Goal: Communication & Community: Answer question/provide support

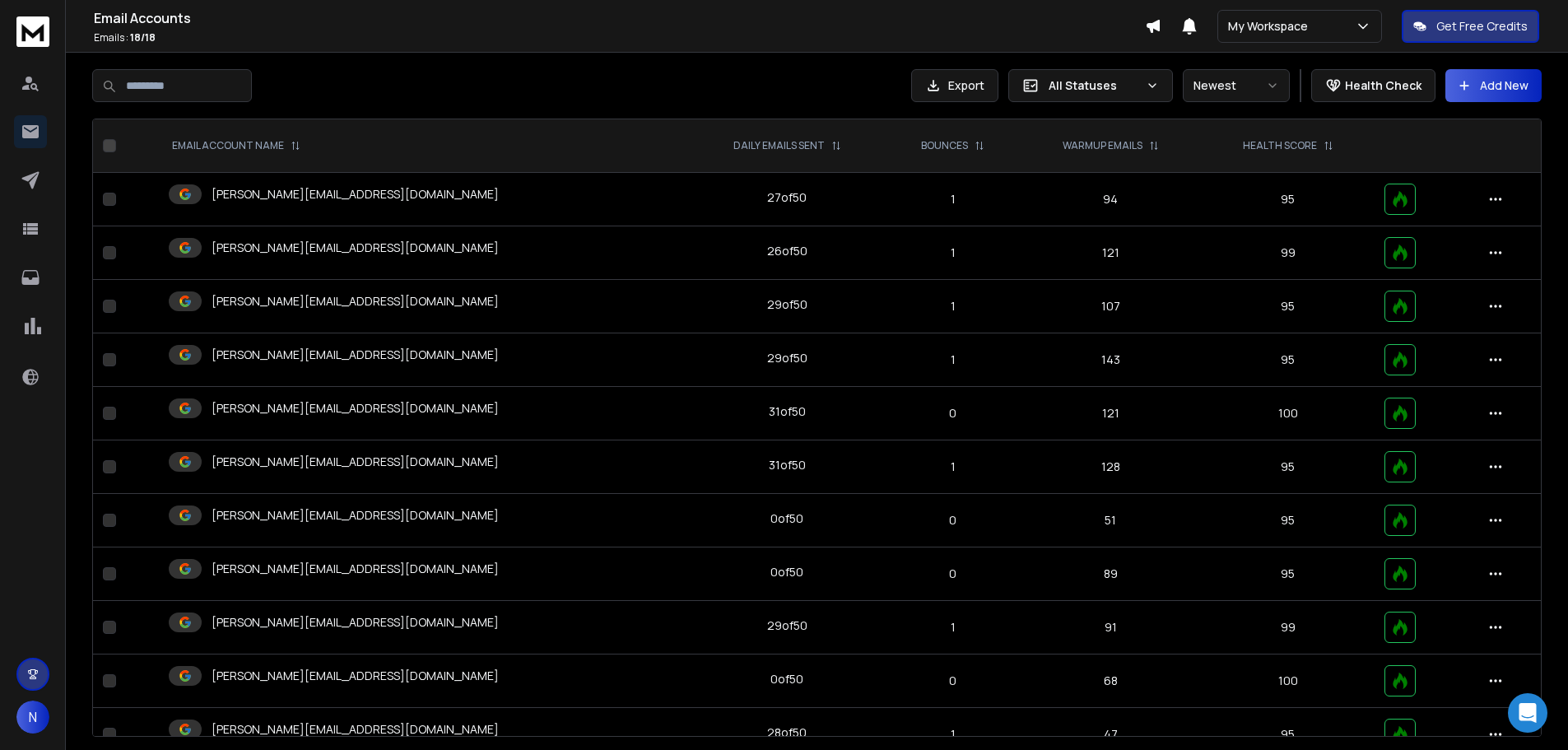
click at [35, 294] on div at bounding box center [32, 281] width 38 height 39
click at [27, 277] on icon at bounding box center [30, 277] width 19 height 19
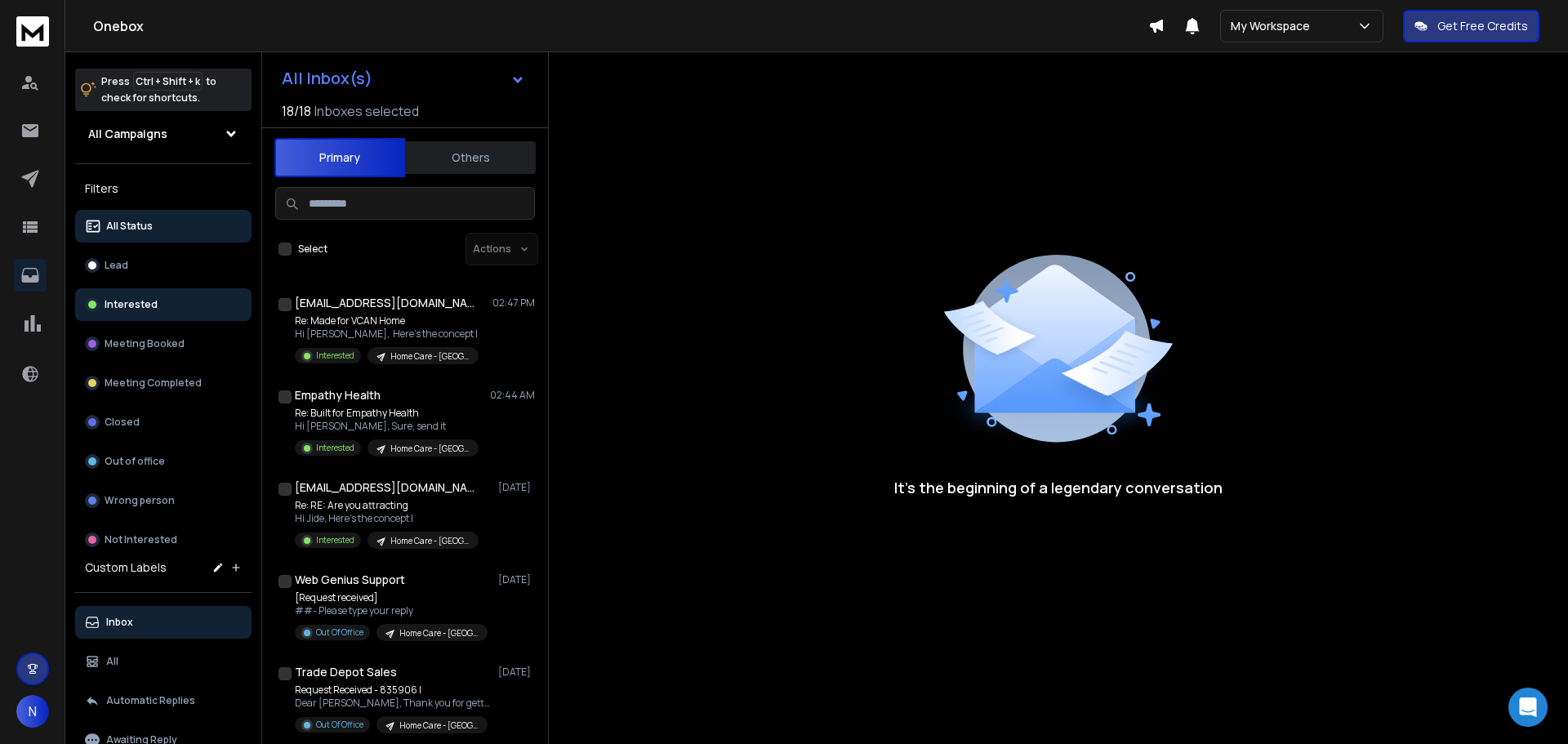
click at [166, 308] on button "Interested" at bounding box center [163, 305] width 176 height 33
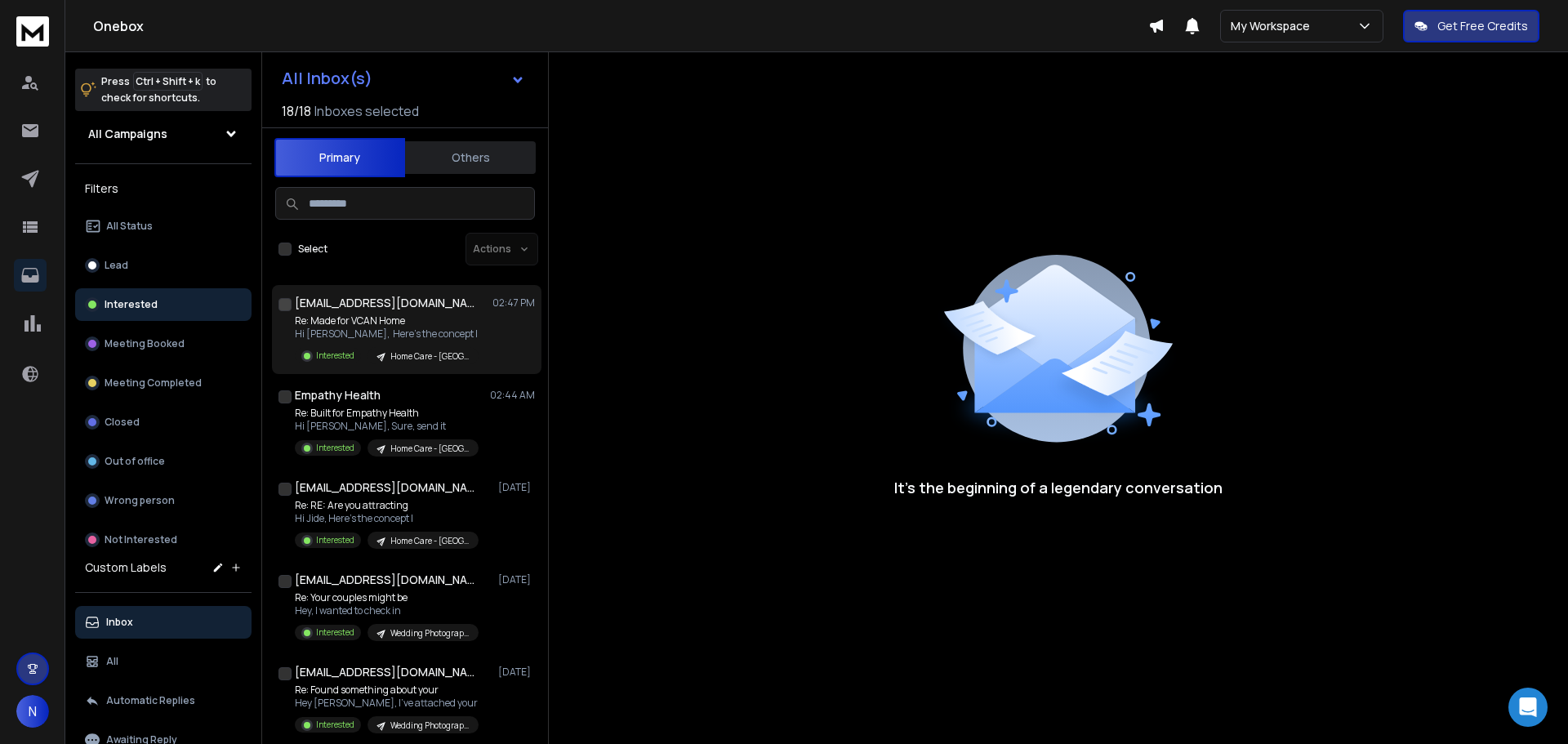
click at [401, 328] on p "Hi [PERSON_NAME], Here's the concept I" at bounding box center [386, 334] width 184 height 13
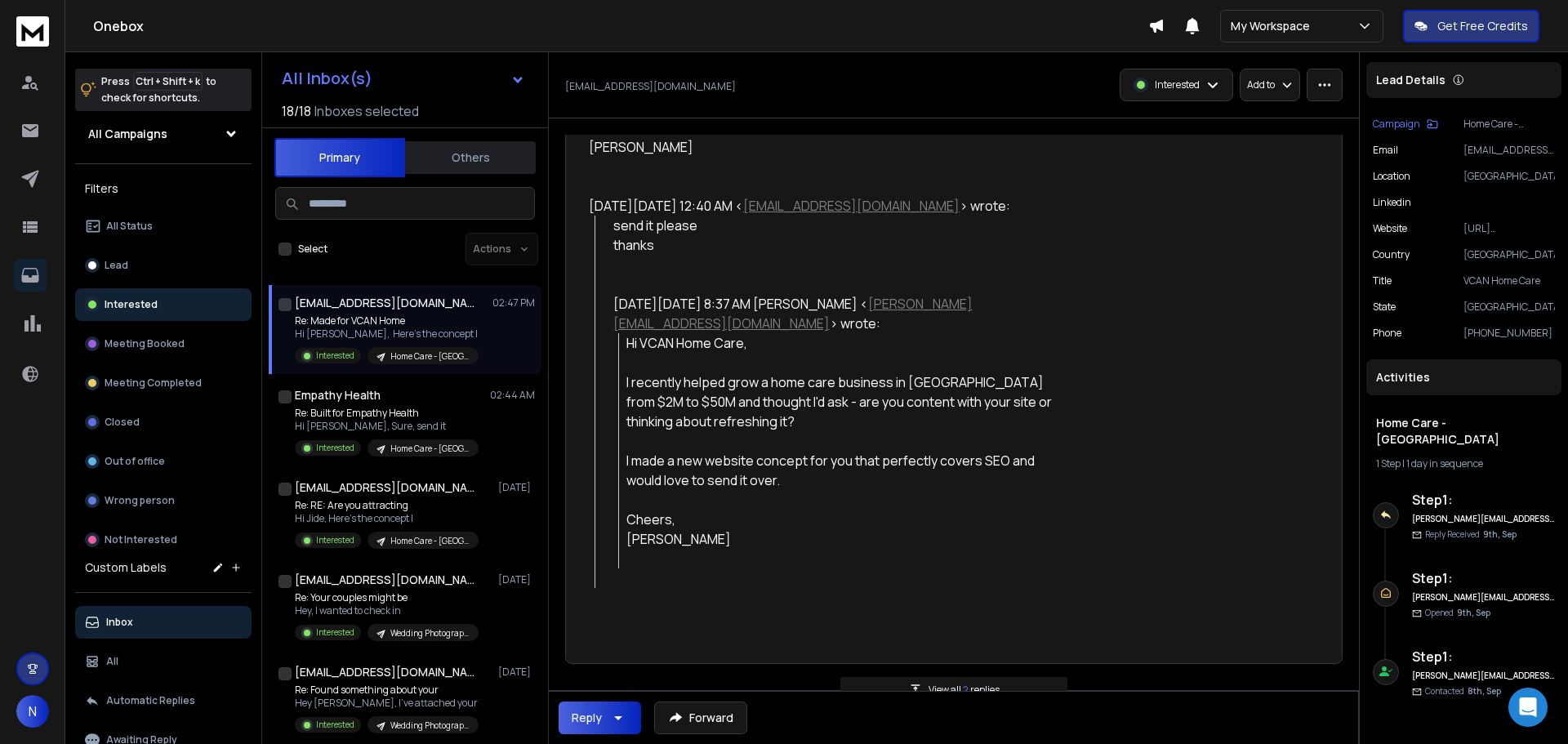
scroll to position [571, 0]
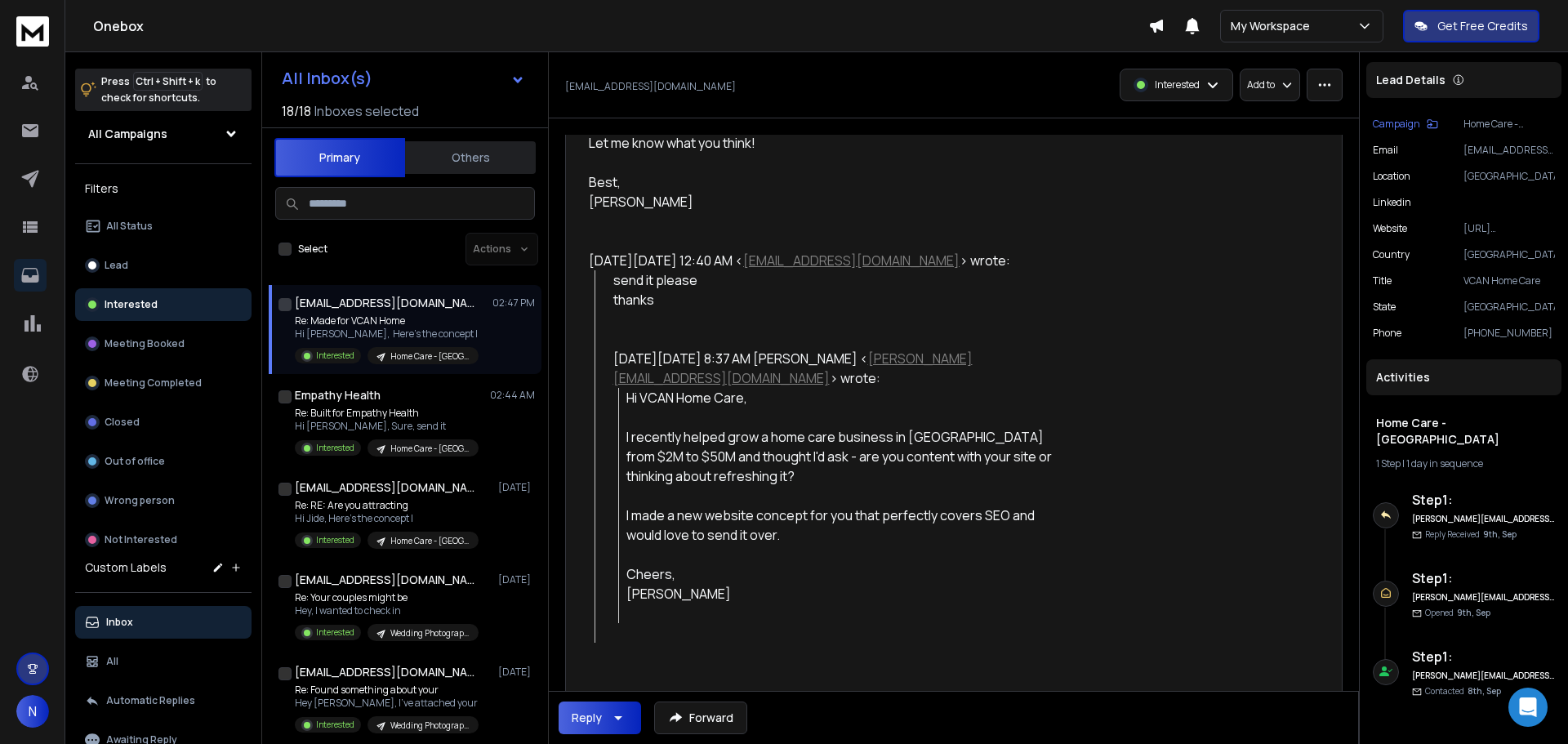
click at [664, 287] on div "send it please thanks" at bounding box center [840, 300] width 453 height 59
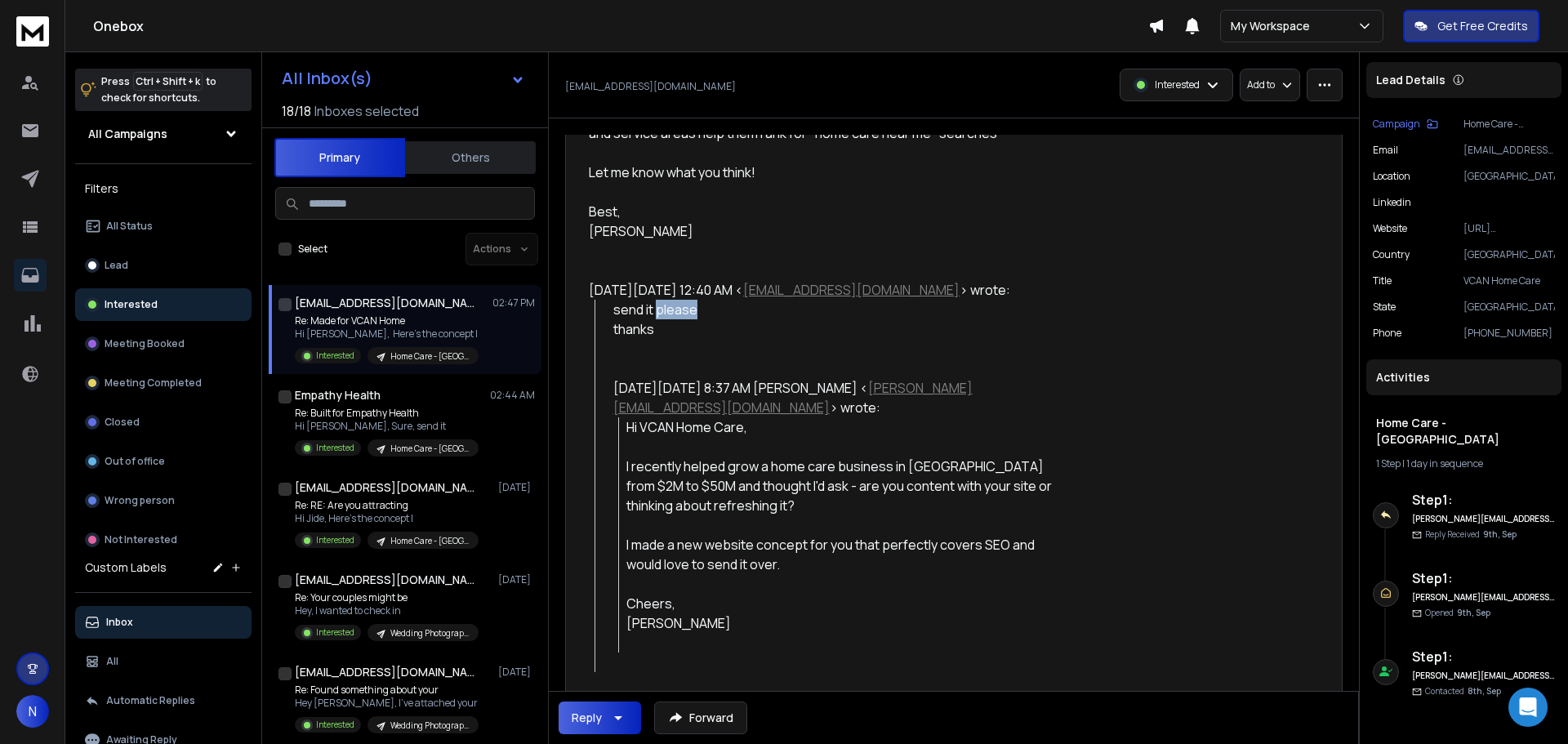
scroll to position [409, 0]
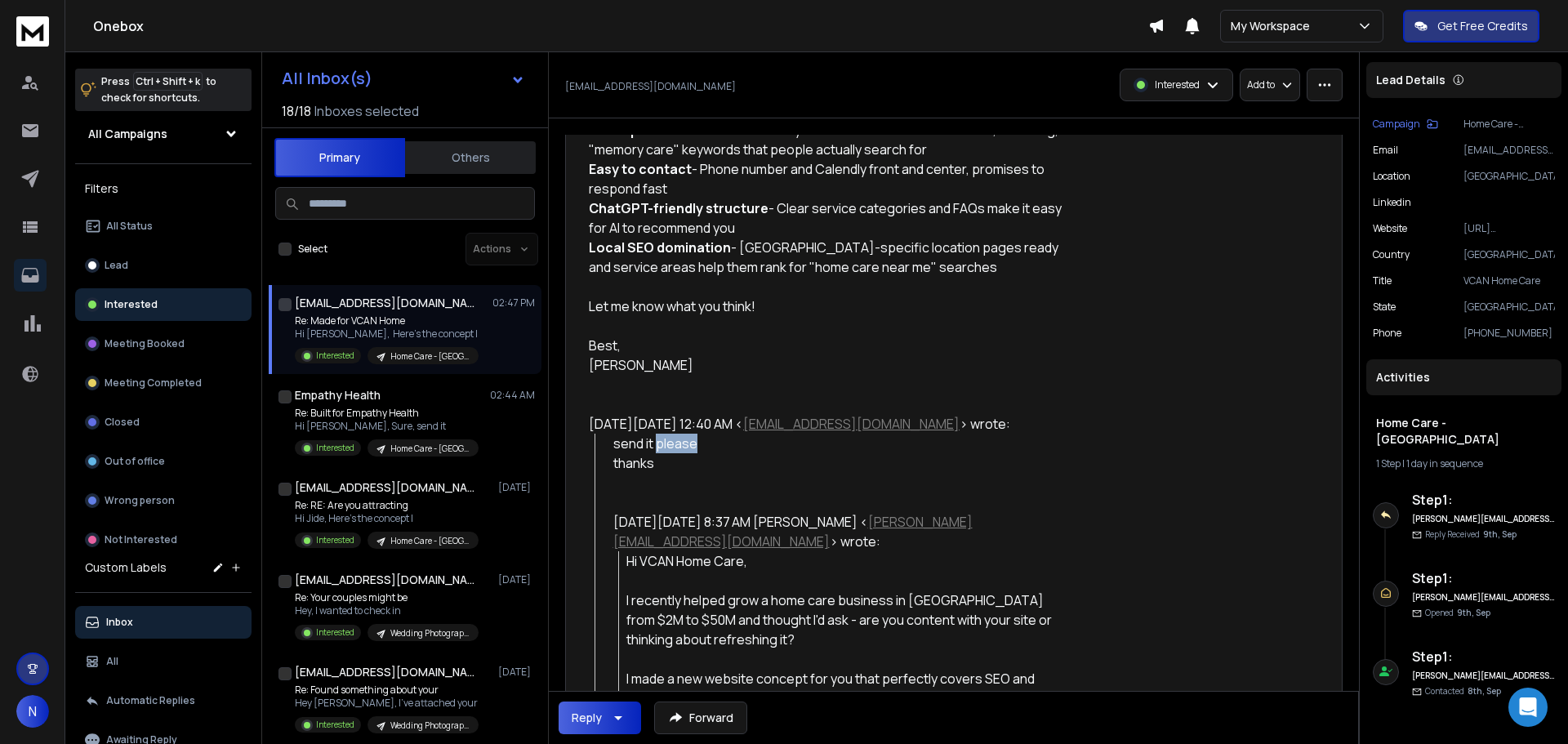
click at [689, 447] on div "send it please thanks" at bounding box center [840, 463] width 453 height 59
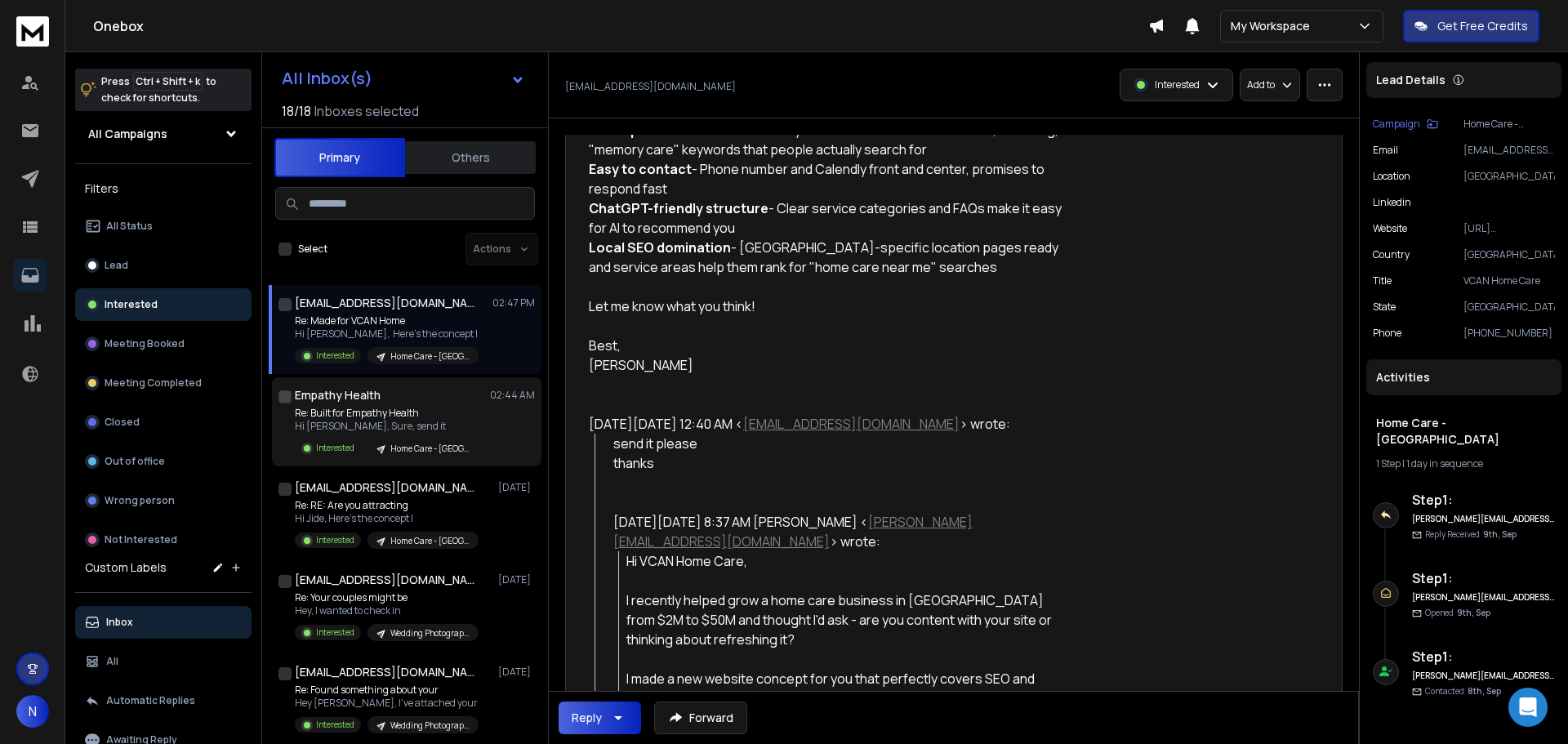
click at [442, 426] on p "Hi [PERSON_NAME], Sure, send it" at bounding box center [386, 427] width 184 height 13
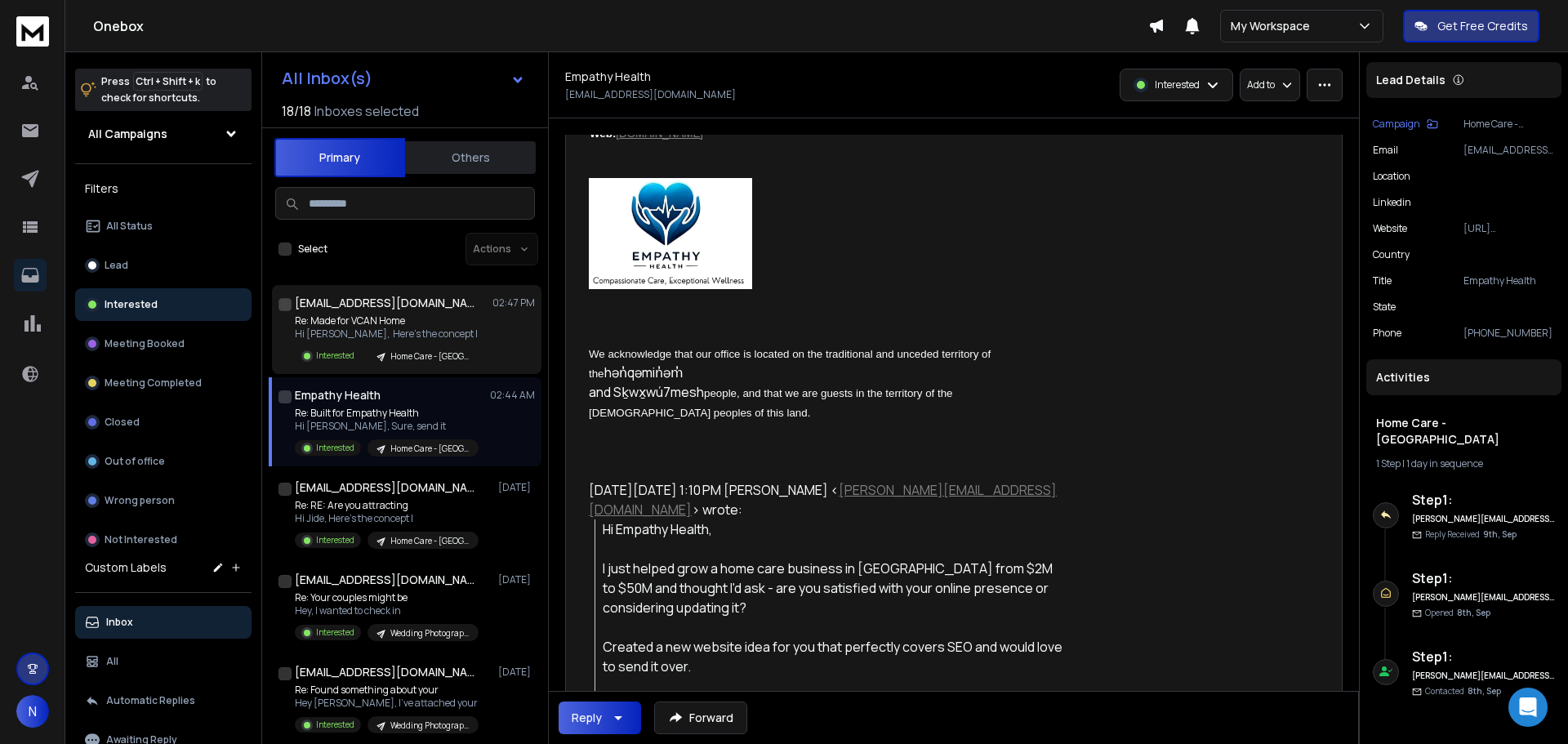
click at [404, 341] on div "Re: Made for VCAN Home Hi [PERSON_NAME], Here's the concept I Interested Home C…" at bounding box center [386, 339] width 184 height 50
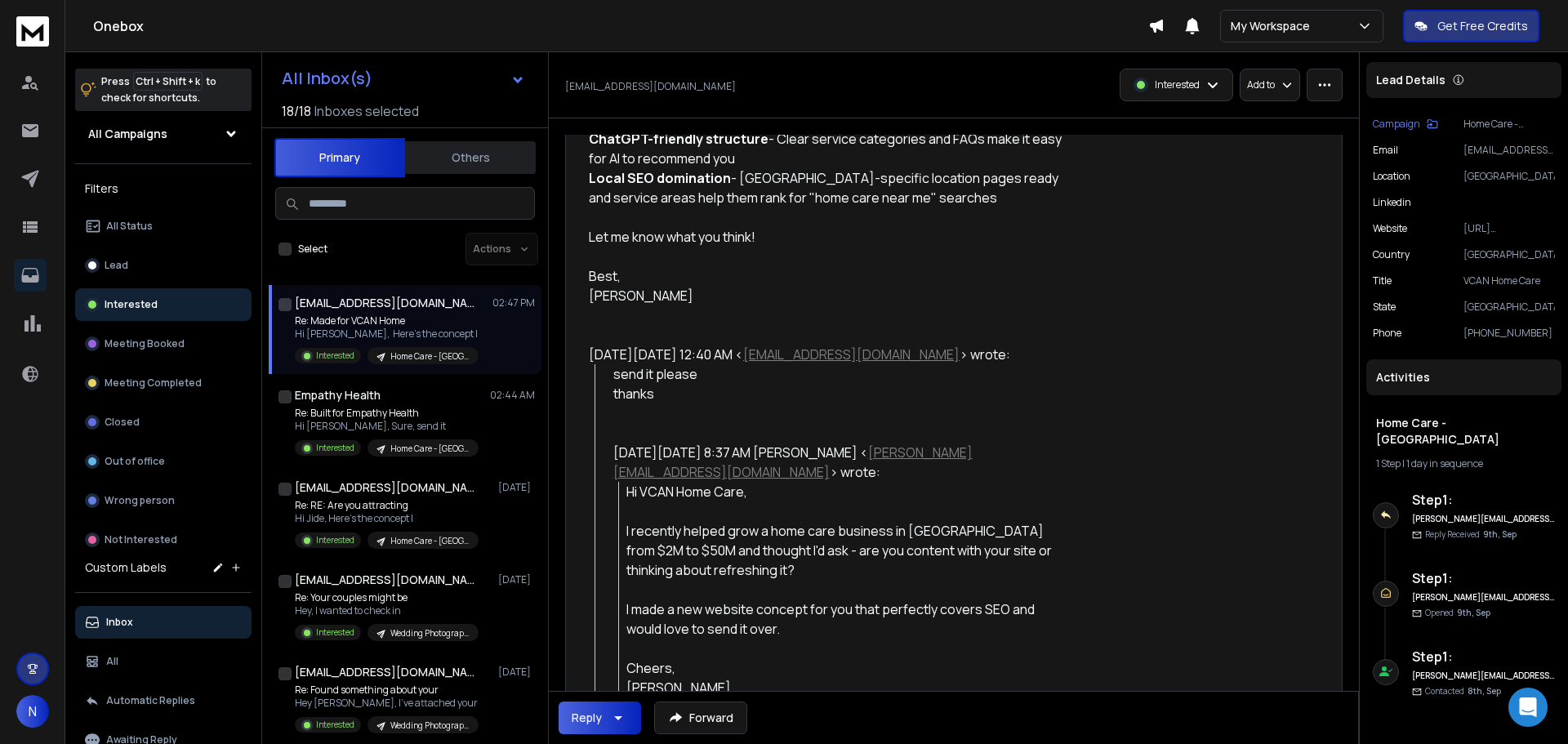
scroll to position [491, 0]
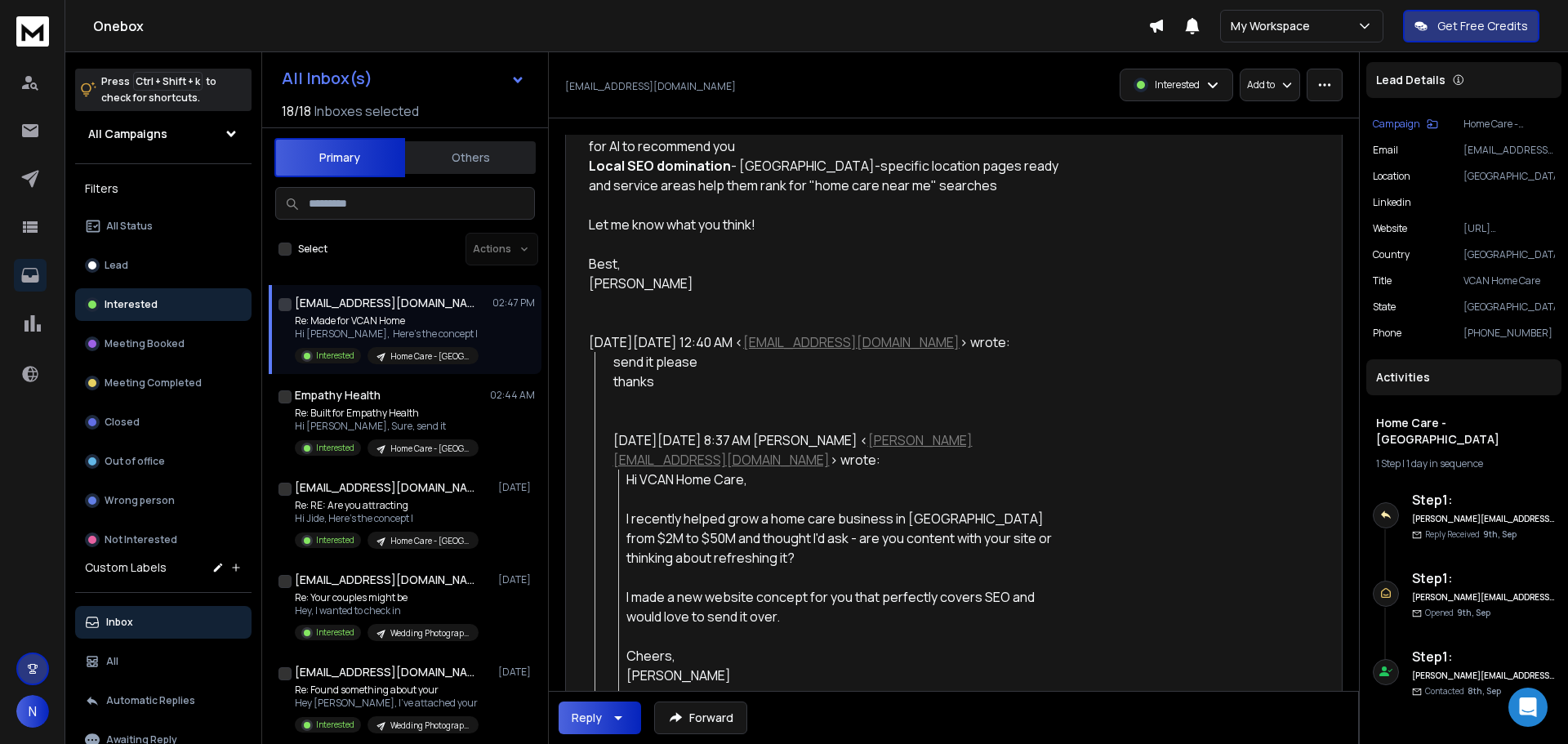
click at [651, 386] on div "thanks" at bounding box center [840, 382] width 453 height 19
click at [697, 378] on div "thanks" at bounding box center [840, 382] width 453 height 19
drag, startPoint x: 697, startPoint y: 378, endPoint x: 757, endPoint y: 362, distance: 62.1
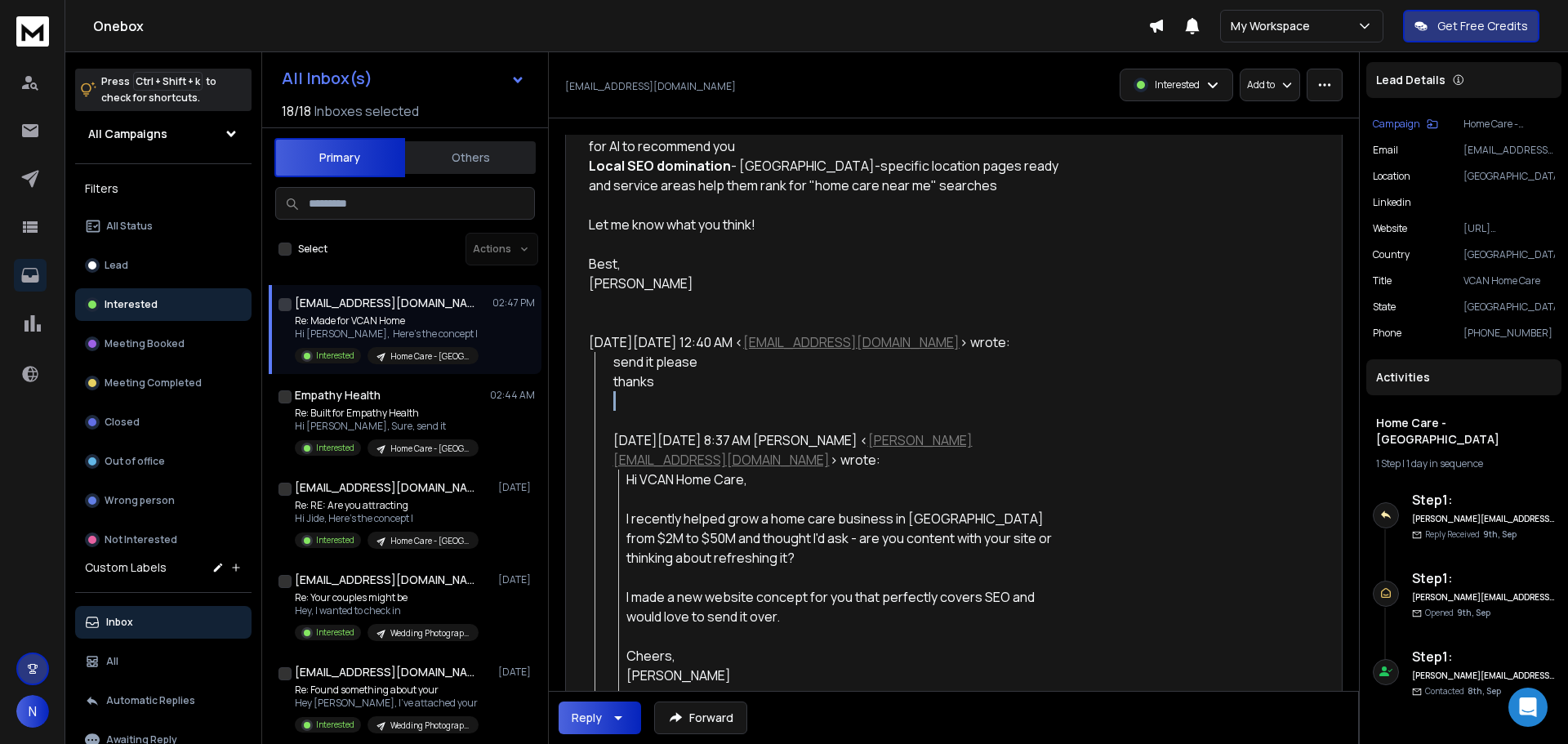
click at [698, 378] on div "thanks" at bounding box center [840, 382] width 453 height 19
click at [649, 361] on div "send it please thanks" at bounding box center [840, 381] width 453 height 59
click at [698, 368] on div "send it please thanks" at bounding box center [840, 381] width 453 height 59
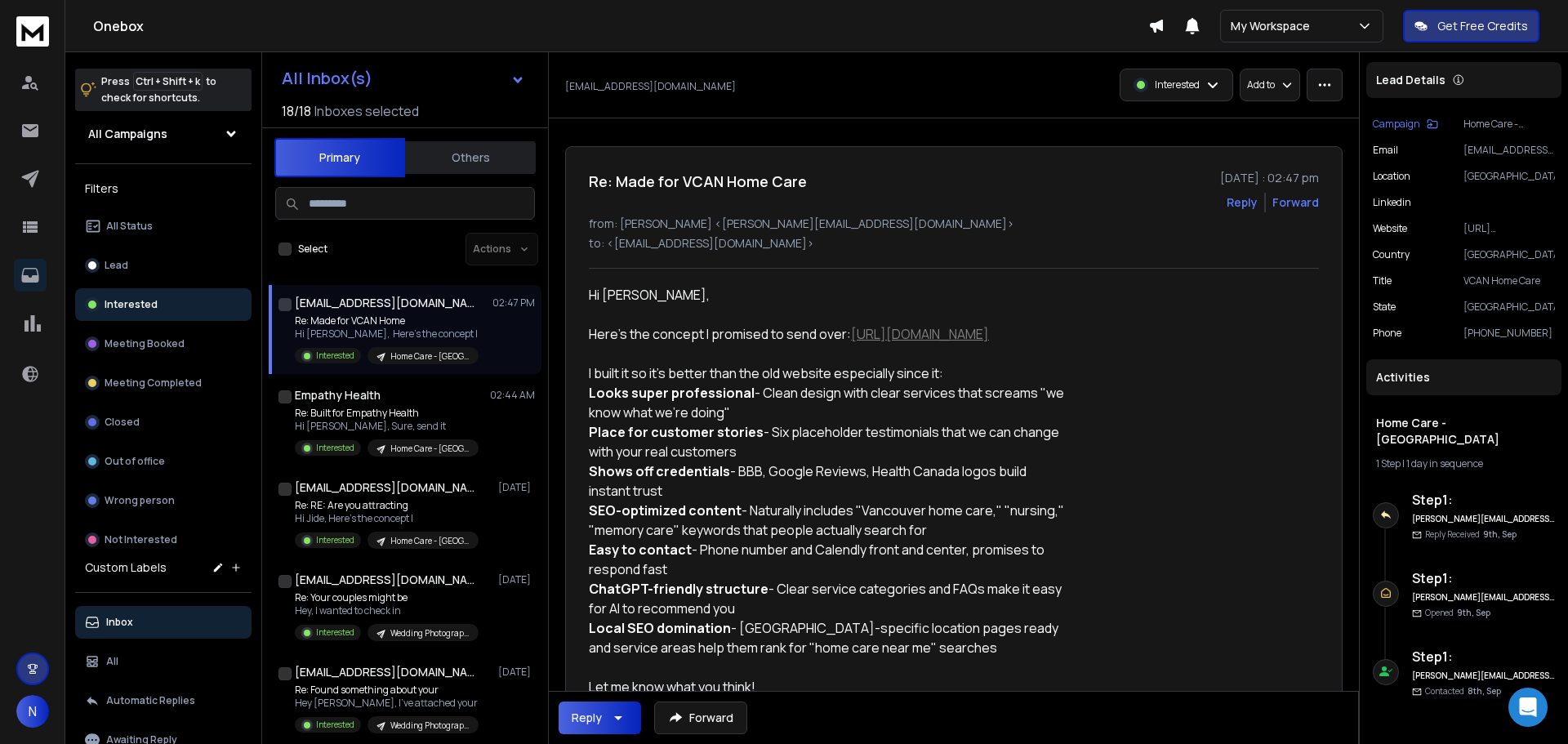
scroll to position [0, 0]
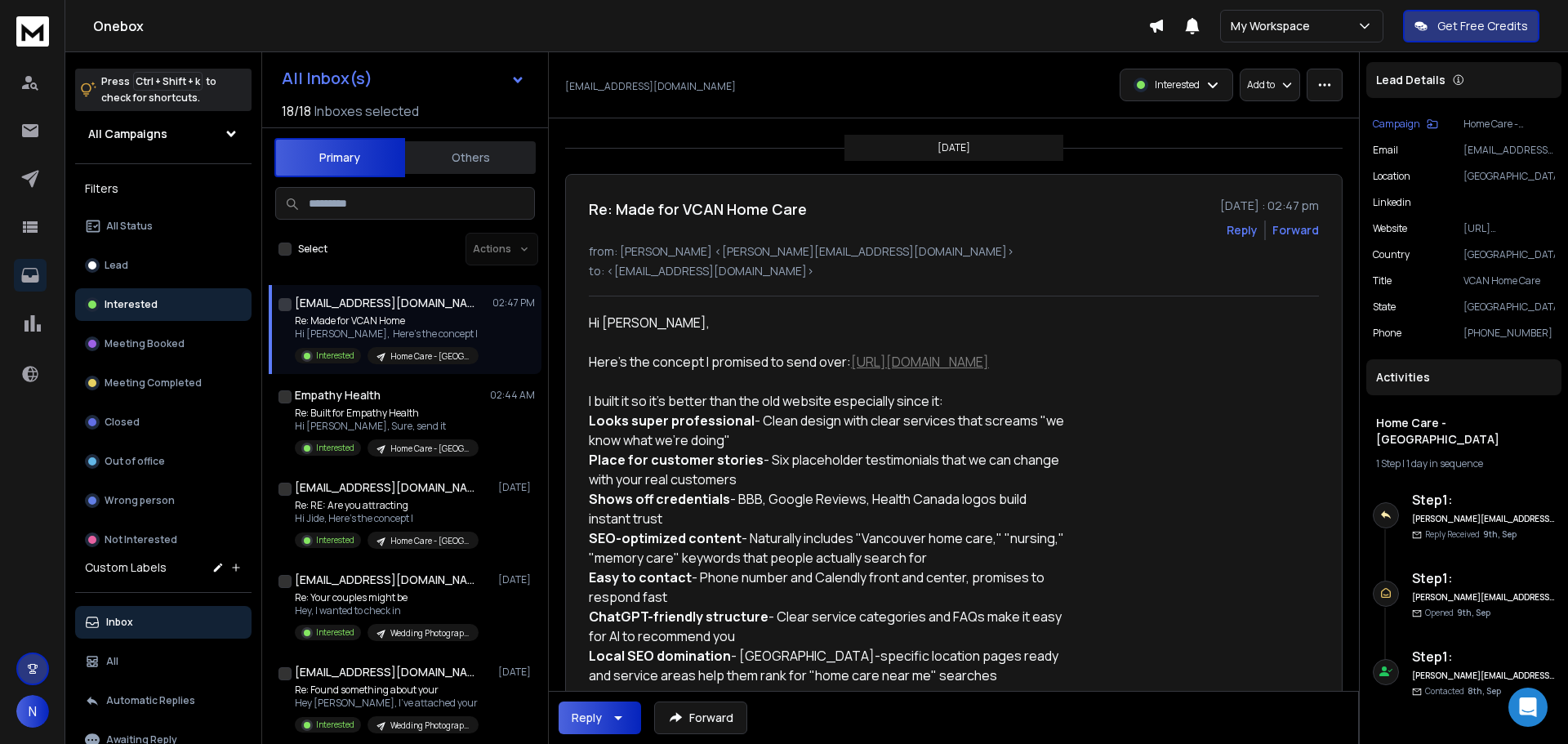
click at [648, 343] on div "Hi [PERSON_NAME], Here's the concept I promised to send over: [URL][DOMAIN_NAME…" at bounding box center [827, 362] width 477 height 98
click at [647, 343] on div "Hi [PERSON_NAME], Here's the concept I promised to send over: [URL][DOMAIN_NAME…" at bounding box center [827, 362] width 477 height 98
click at [909, 361] on link "[URL][DOMAIN_NAME]" at bounding box center [919, 361] width 138 height 18
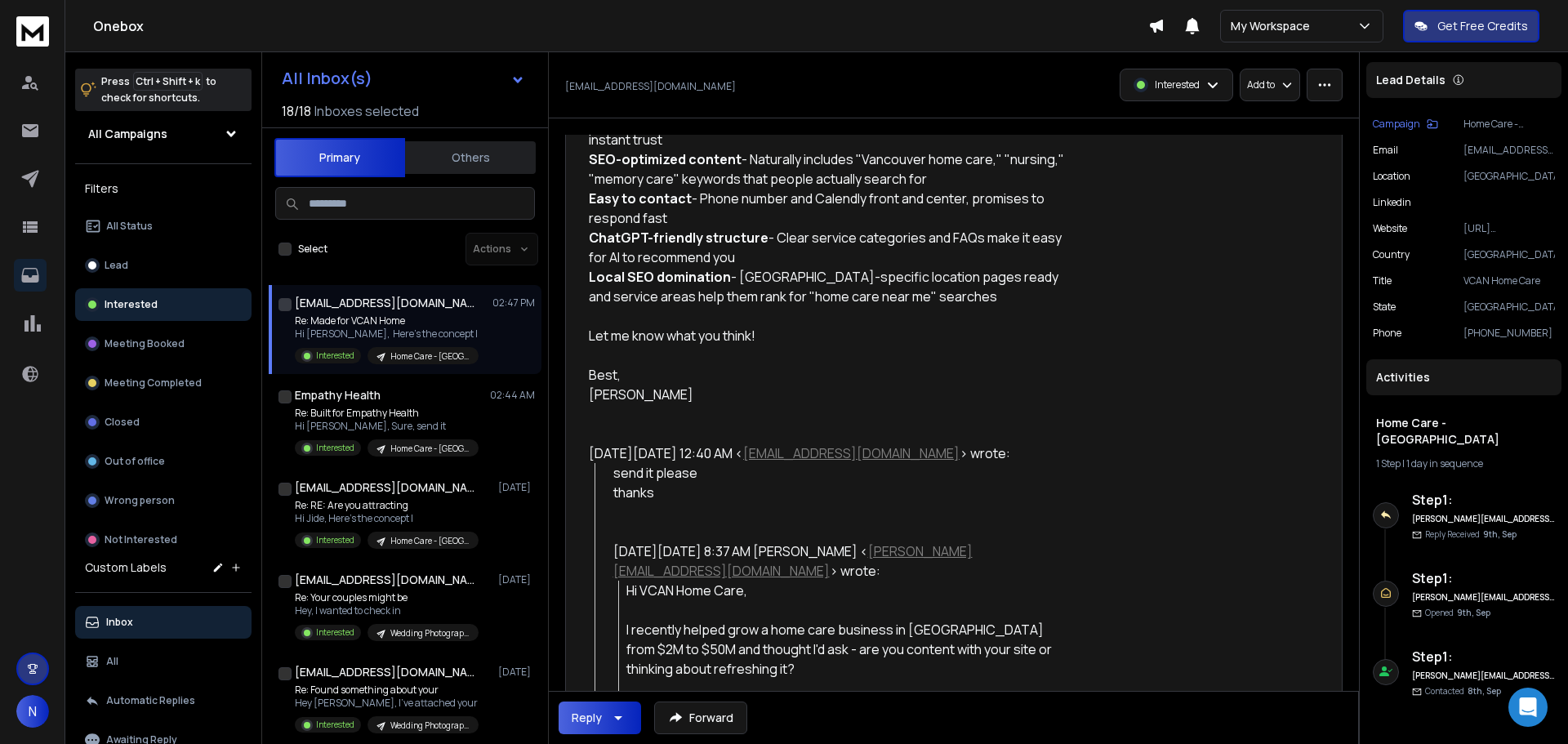
scroll to position [409, 0]
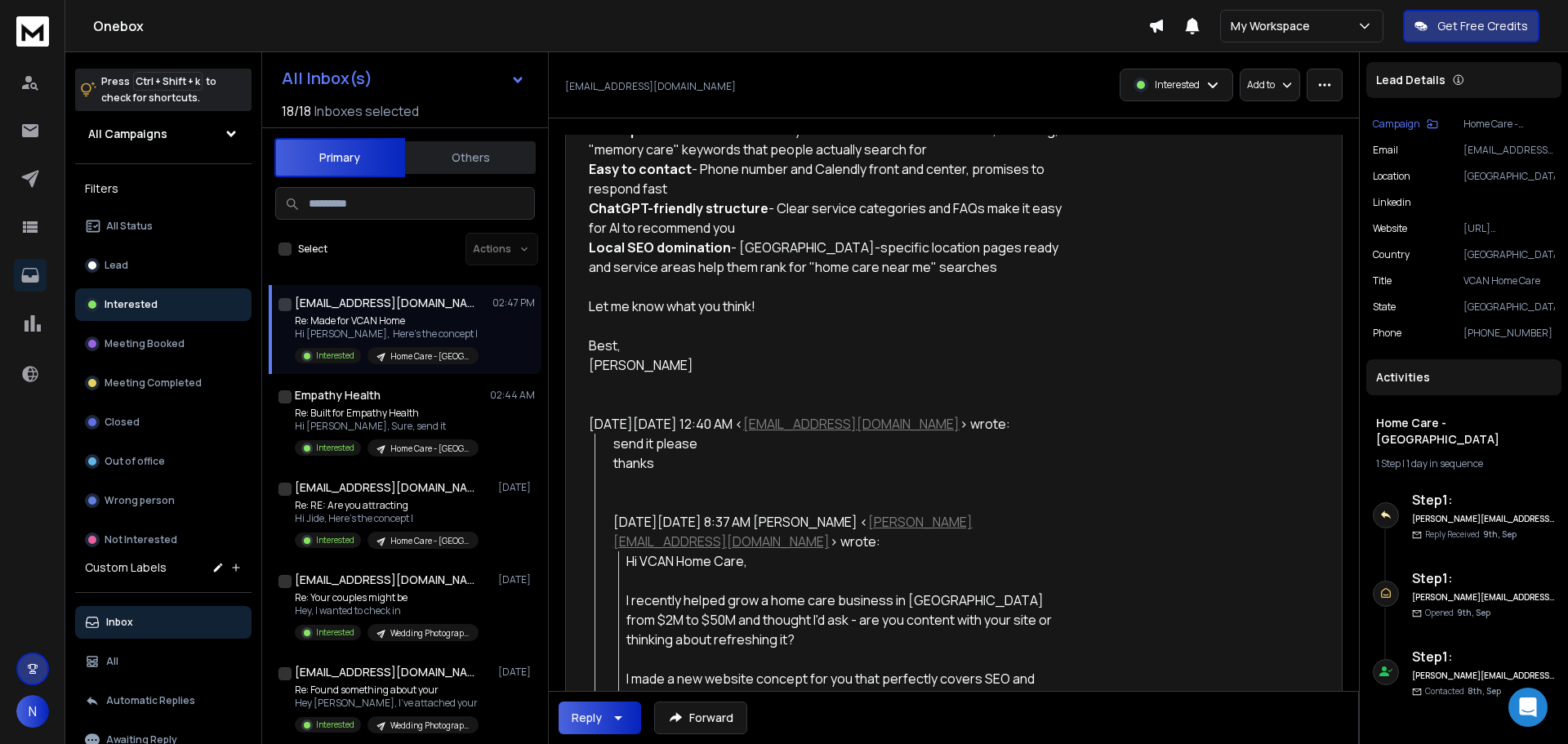
click at [704, 429] on div "[DATE][DATE] 12:40 AM < [EMAIL_ADDRESS][DOMAIN_NAME] > wrote:" at bounding box center [827, 424] width 477 height 19
click at [832, 291] on div at bounding box center [827, 286] width 477 height 19
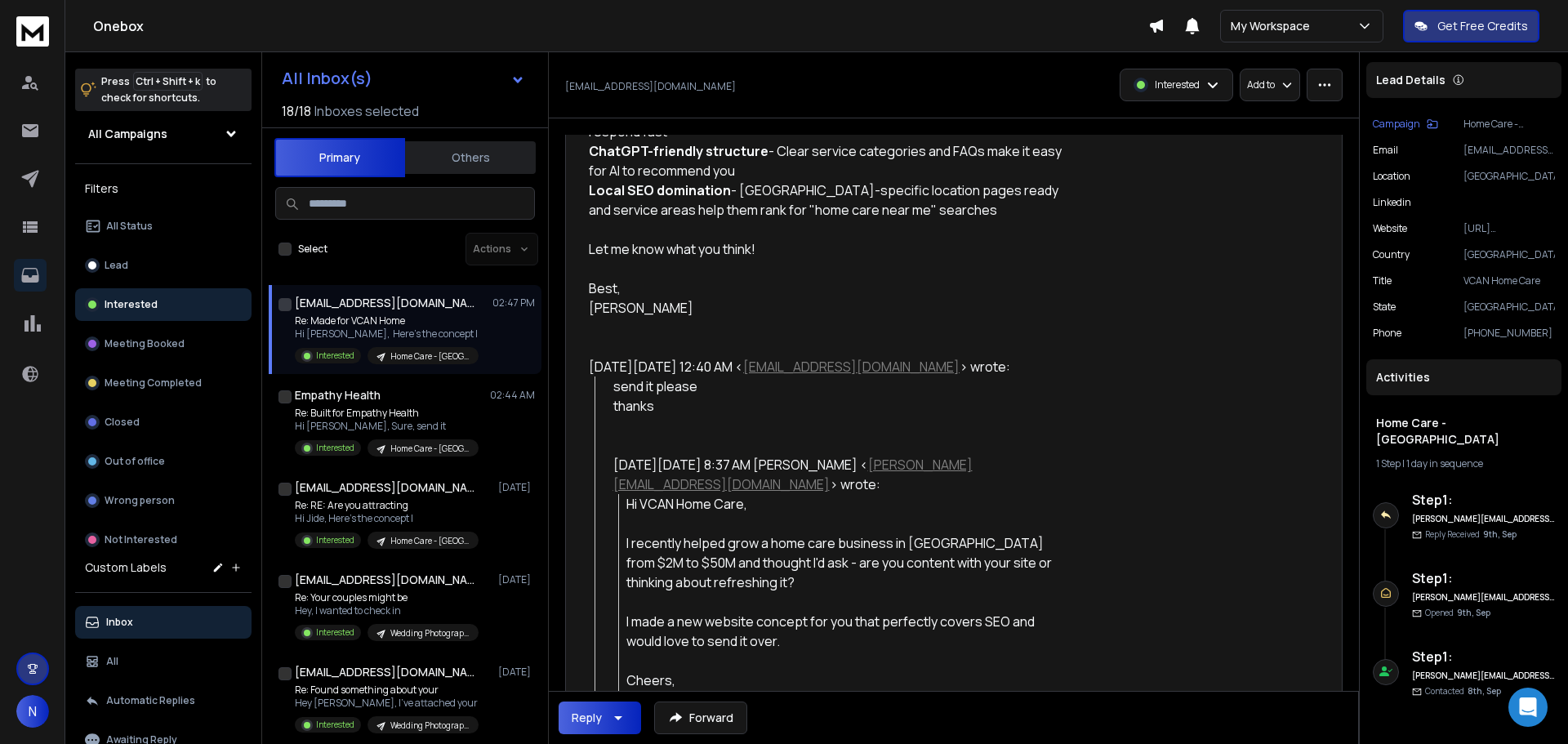
scroll to position [657, 0]
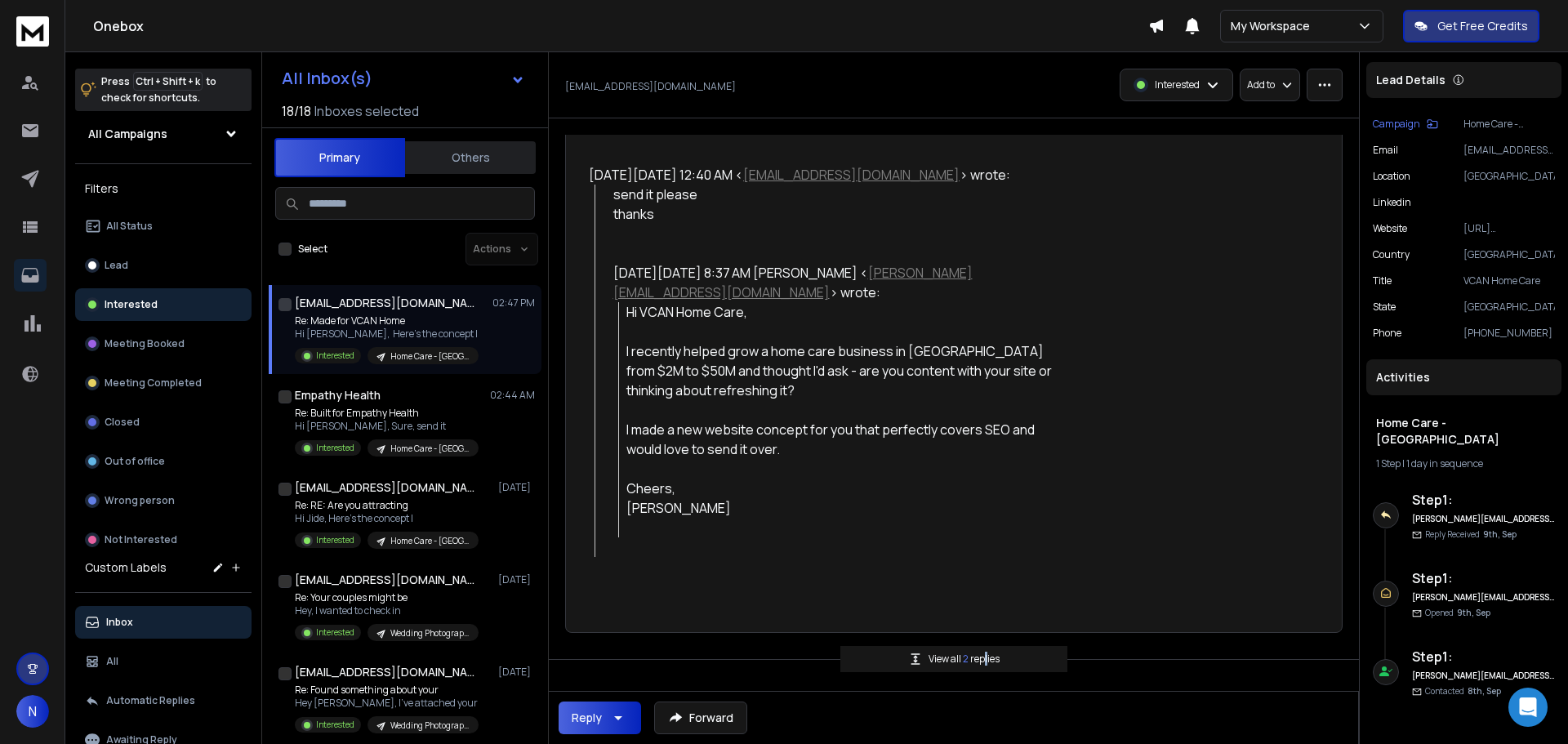
click at [979, 652] on p "View all 2 replies" at bounding box center [965, 659] width 71 height 13
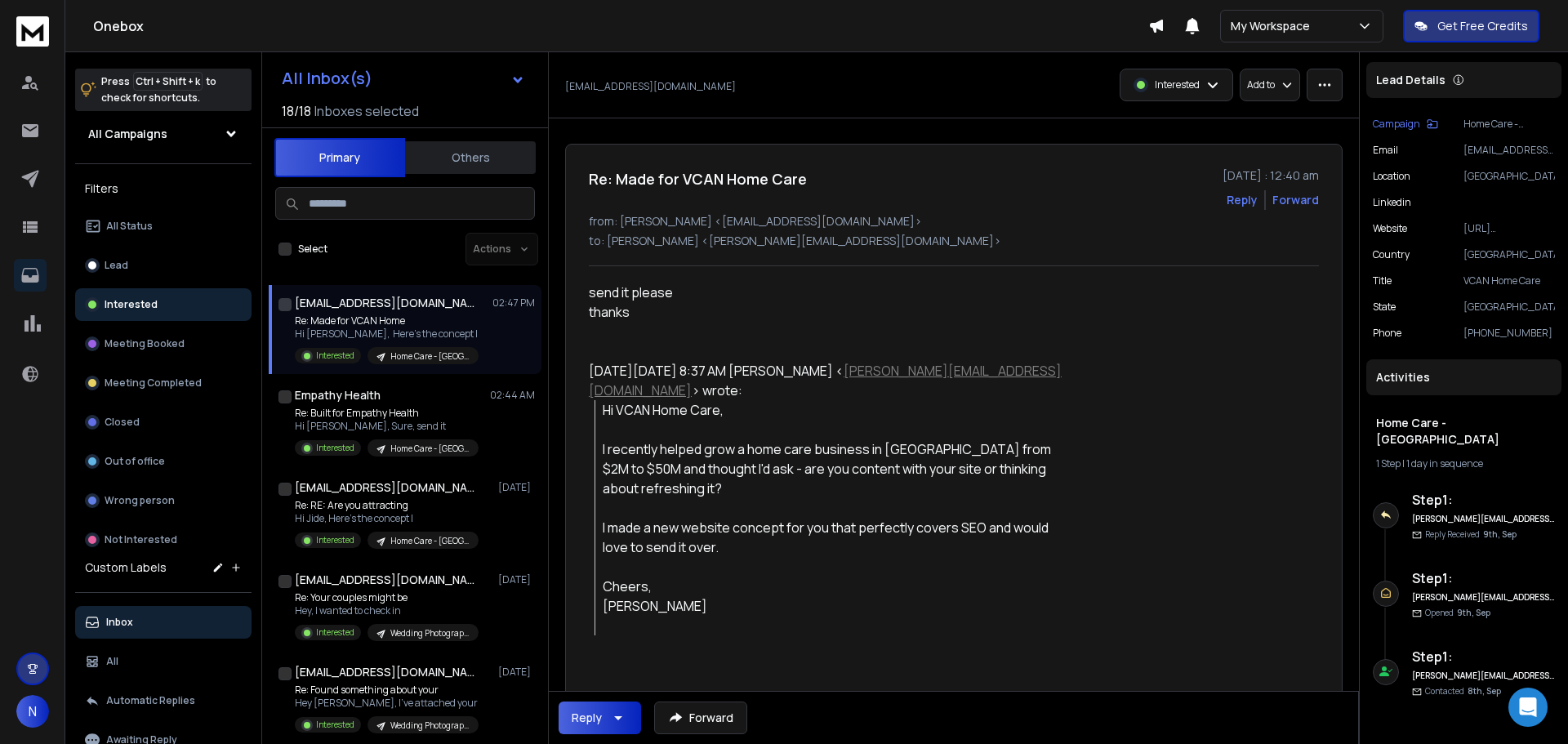
scroll to position [1148, 0]
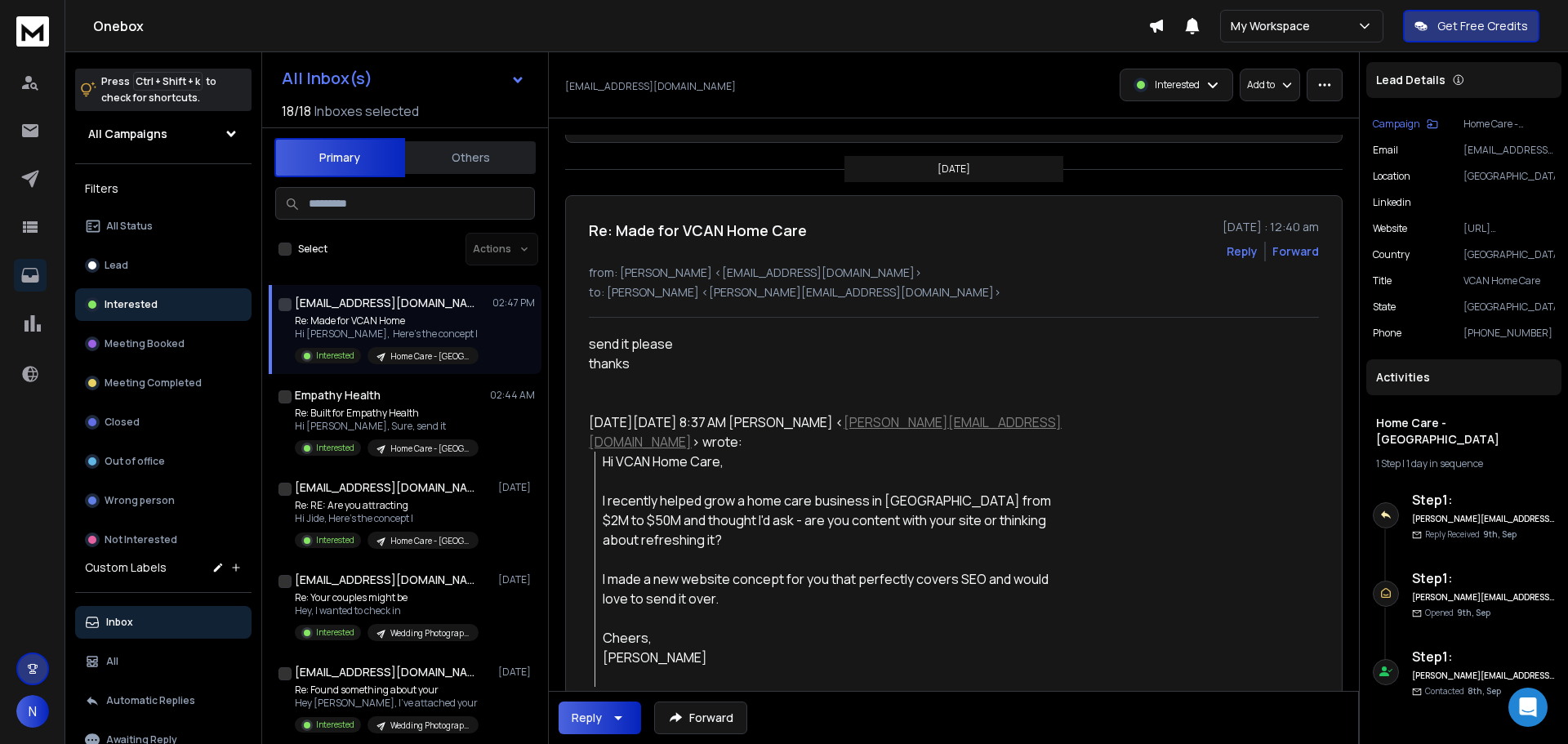
click at [643, 334] on div "send it please thanks" at bounding box center [827, 363] width 477 height 59
click at [644, 265] on p "from: [PERSON_NAME] <[EMAIL_ADDRESS][DOMAIN_NAME]>" at bounding box center [954, 273] width 731 height 16
click at [703, 265] on p "from: [PERSON_NAME] <[EMAIL_ADDRESS][DOMAIN_NAME]>" at bounding box center [954, 273] width 731 height 16
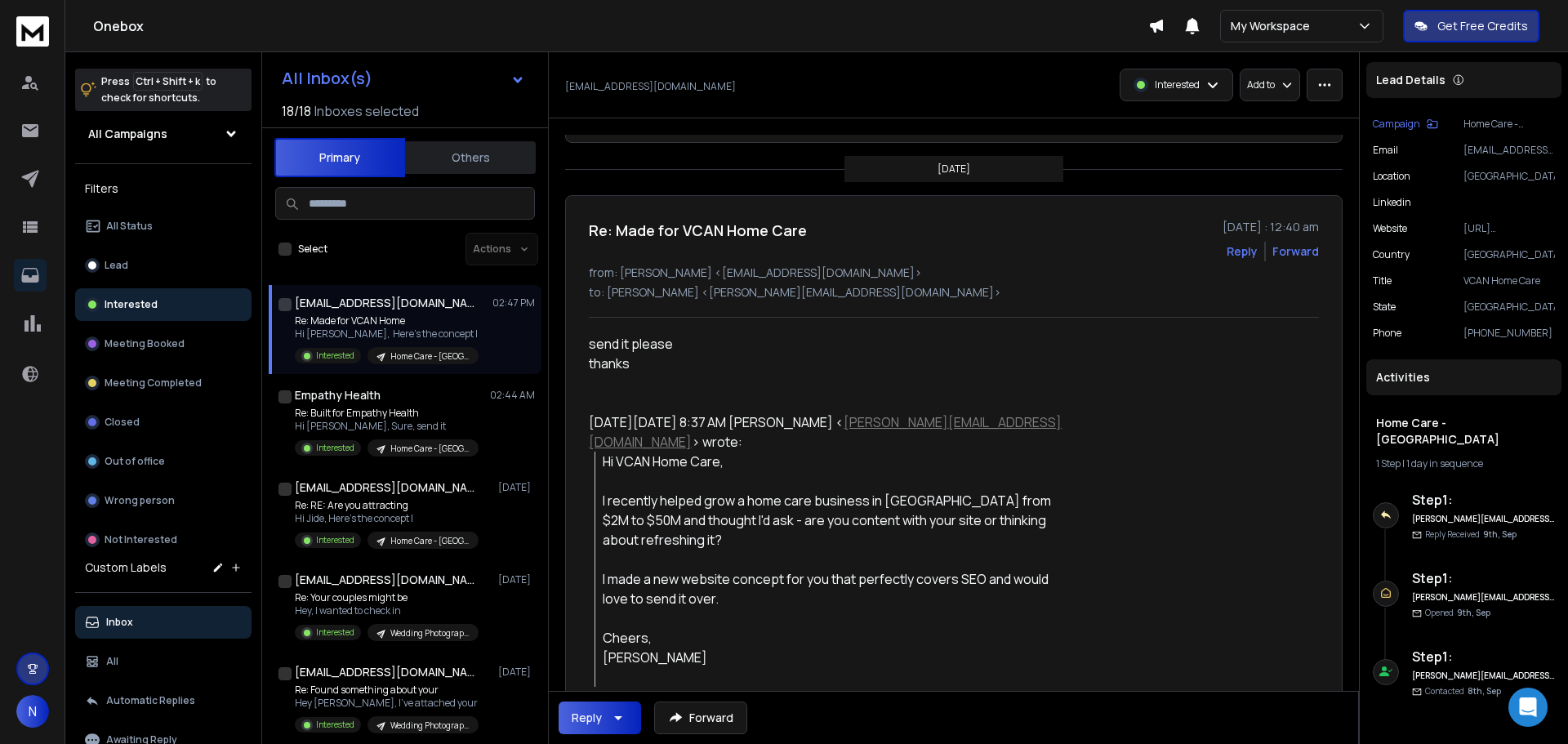
click at [704, 265] on p "from: [PERSON_NAME] <[EMAIL_ADDRESS][DOMAIN_NAME]>" at bounding box center [954, 273] width 731 height 16
click at [725, 265] on p "from: [PERSON_NAME] <[EMAIL_ADDRESS][DOMAIN_NAME]>" at bounding box center [954, 273] width 731 height 16
drag, startPoint x: 734, startPoint y: 251, endPoint x: 668, endPoint y: 250, distance: 66.0
click at [683, 265] on p "from: [PERSON_NAME] <[EMAIL_ADDRESS][DOMAIN_NAME]>" at bounding box center [954, 273] width 731 height 16
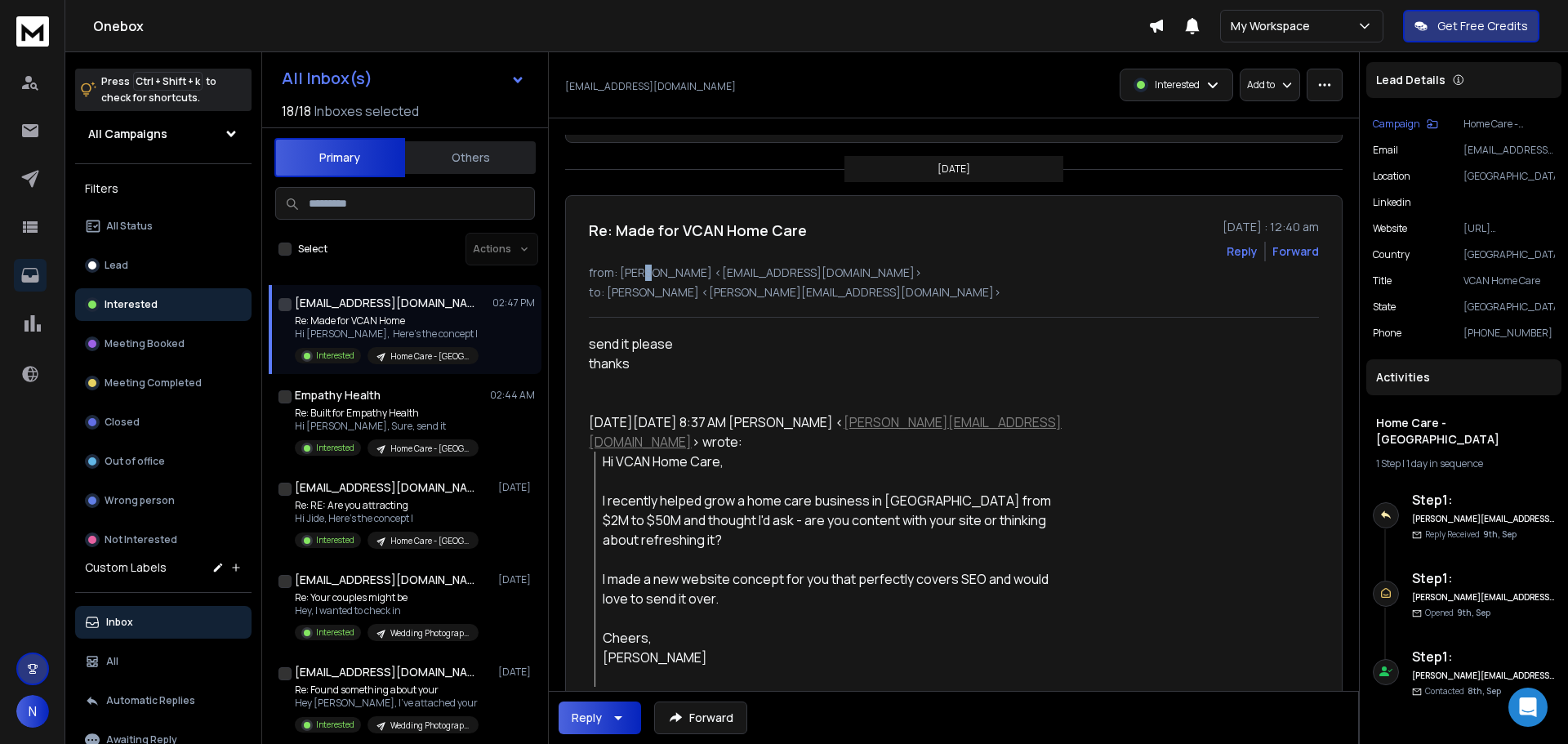
click at [649, 265] on p "from: [PERSON_NAME] <[EMAIL_ADDRESS][DOMAIN_NAME]>" at bounding box center [954, 273] width 731 height 16
click at [648, 265] on p "from: [PERSON_NAME] <[EMAIL_ADDRESS][DOMAIN_NAME]>" at bounding box center [954, 273] width 731 height 16
click at [715, 265] on p "from: [PERSON_NAME] <[EMAIL_ADDRESS][DOMAIN_NAME]>" at bounding box center [954, 273] width 731 height 16
click at [745, 265] on p "from: [PERSON_NAME] <[EMAIL_ADDRESS][DOMAIN_NAME]>" at bounding box center [954, 273] width 731 height 16
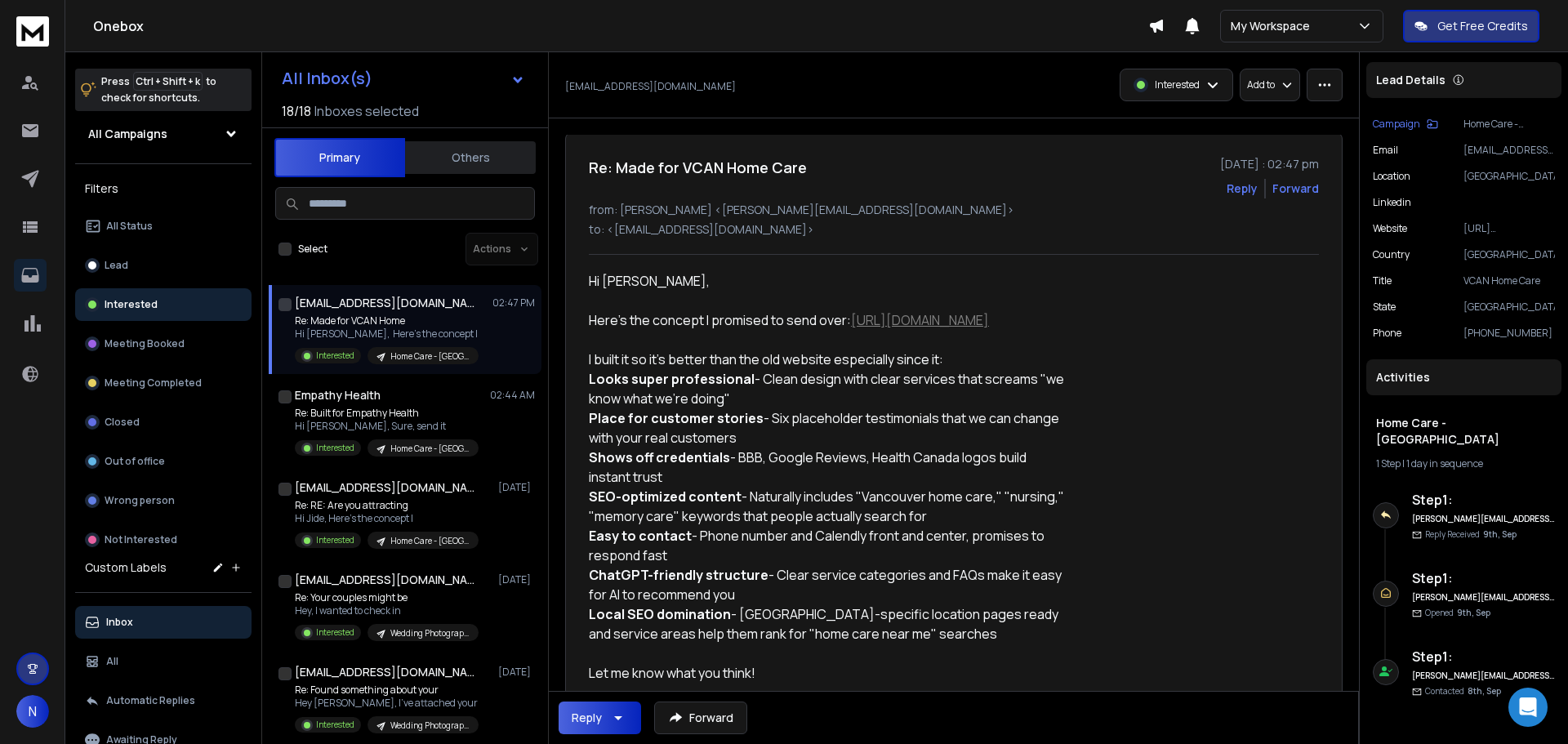
scroll to position [0, 0]
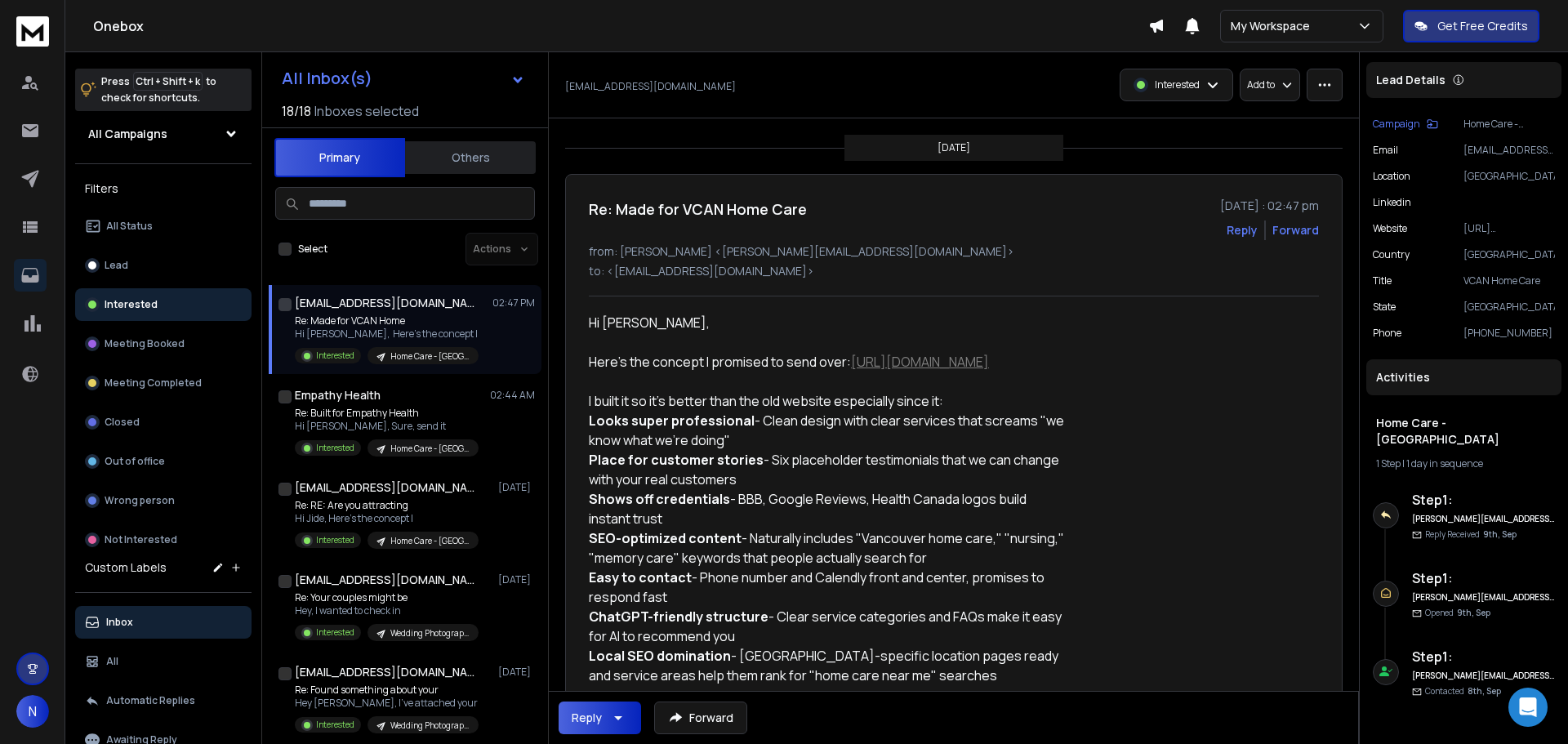
click at [900, 362] on link "[URL][DOMAIN_NAME]" at bounding box center [919, 361] width 138 height 18
drag, startPoint x: 411, startPoint y: 415, endPoint x: 426, endPoint y: 342, distance: 74.5
click at [411, 414] on p "Re: Built for Empathy Health" at bounding box center [386, 413] width 184 height 13
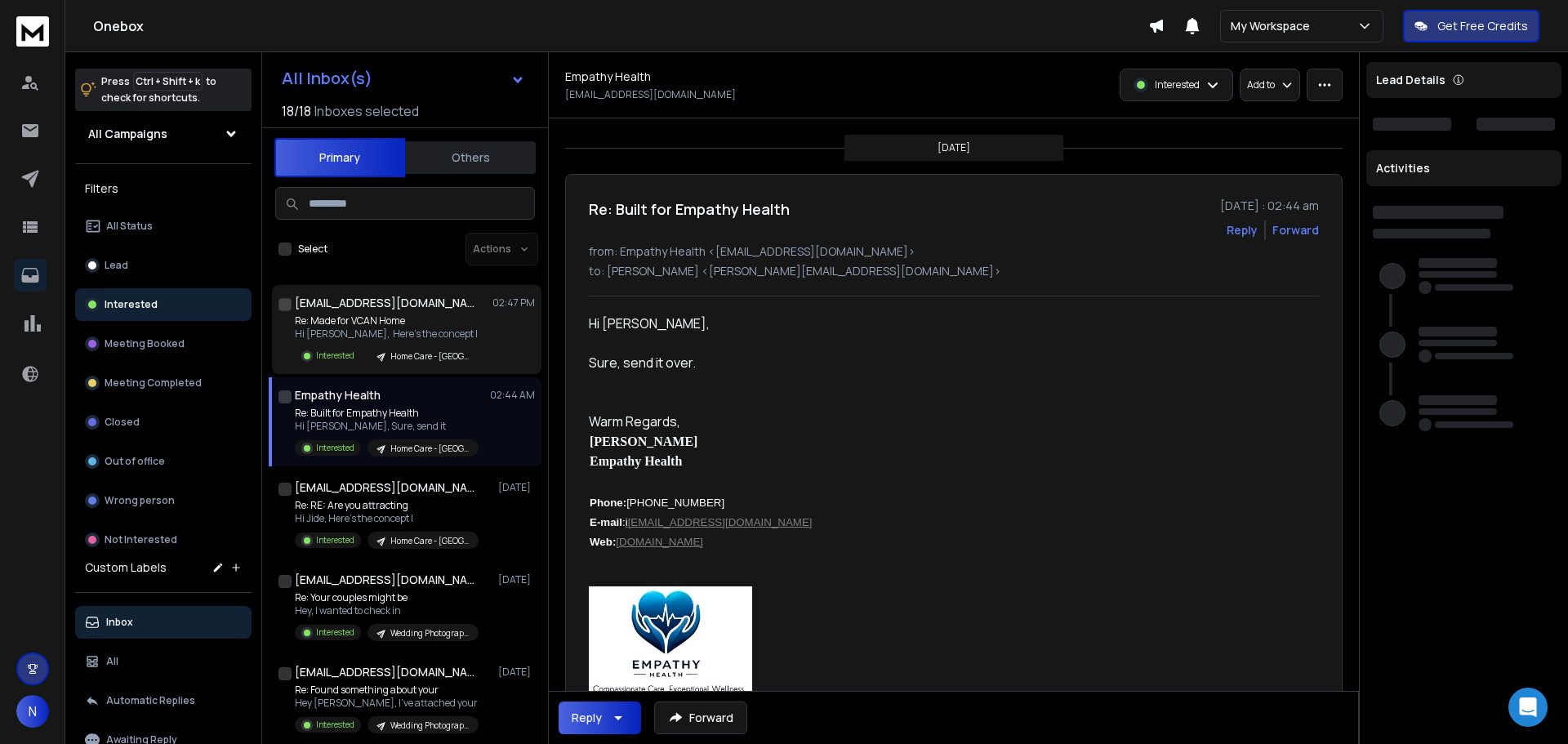
click at [426, 333] on p "Hi [PERSON_NAME], Here's the concept I" at bounding box center [386, 334] width 184 height 13
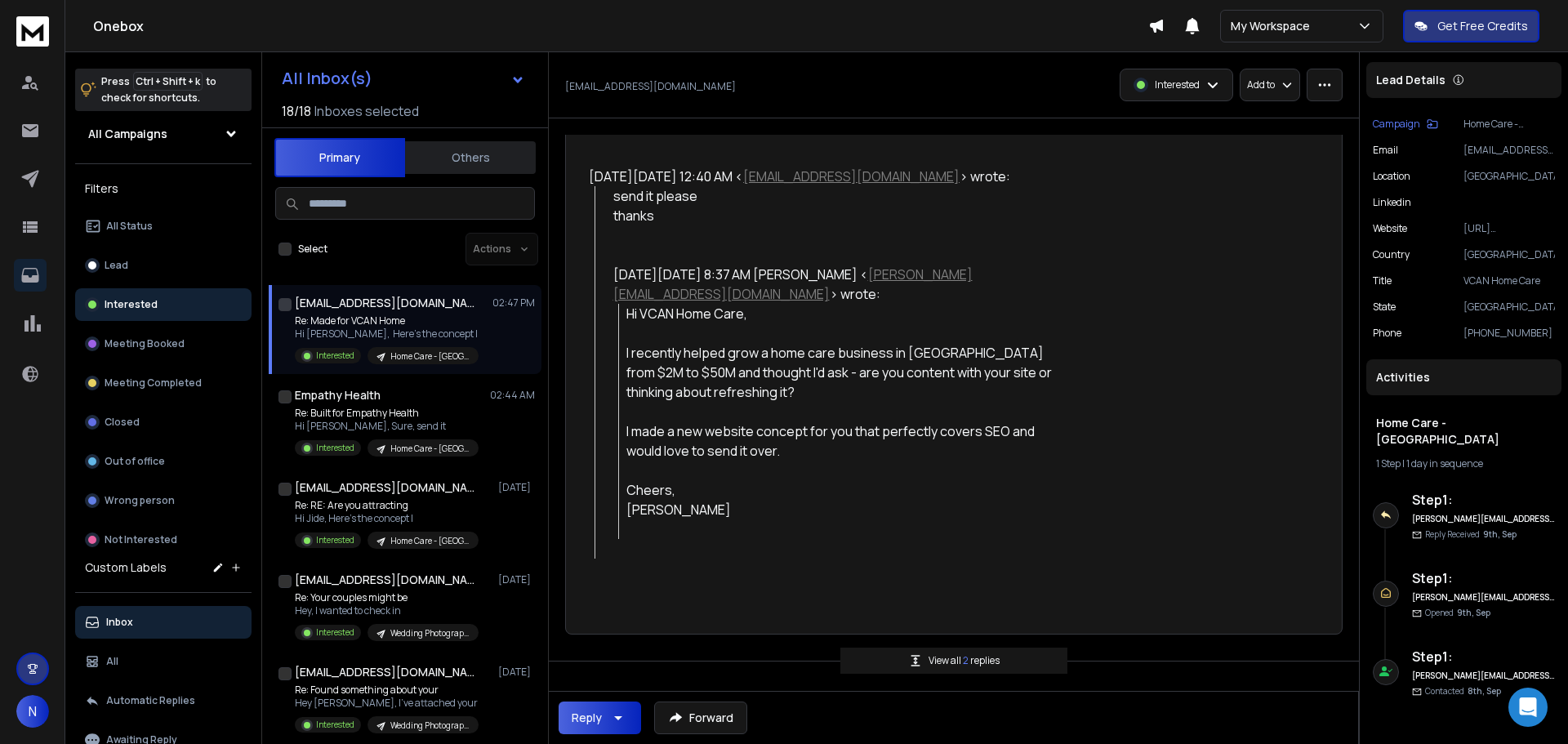
scroll to position [657, 0]
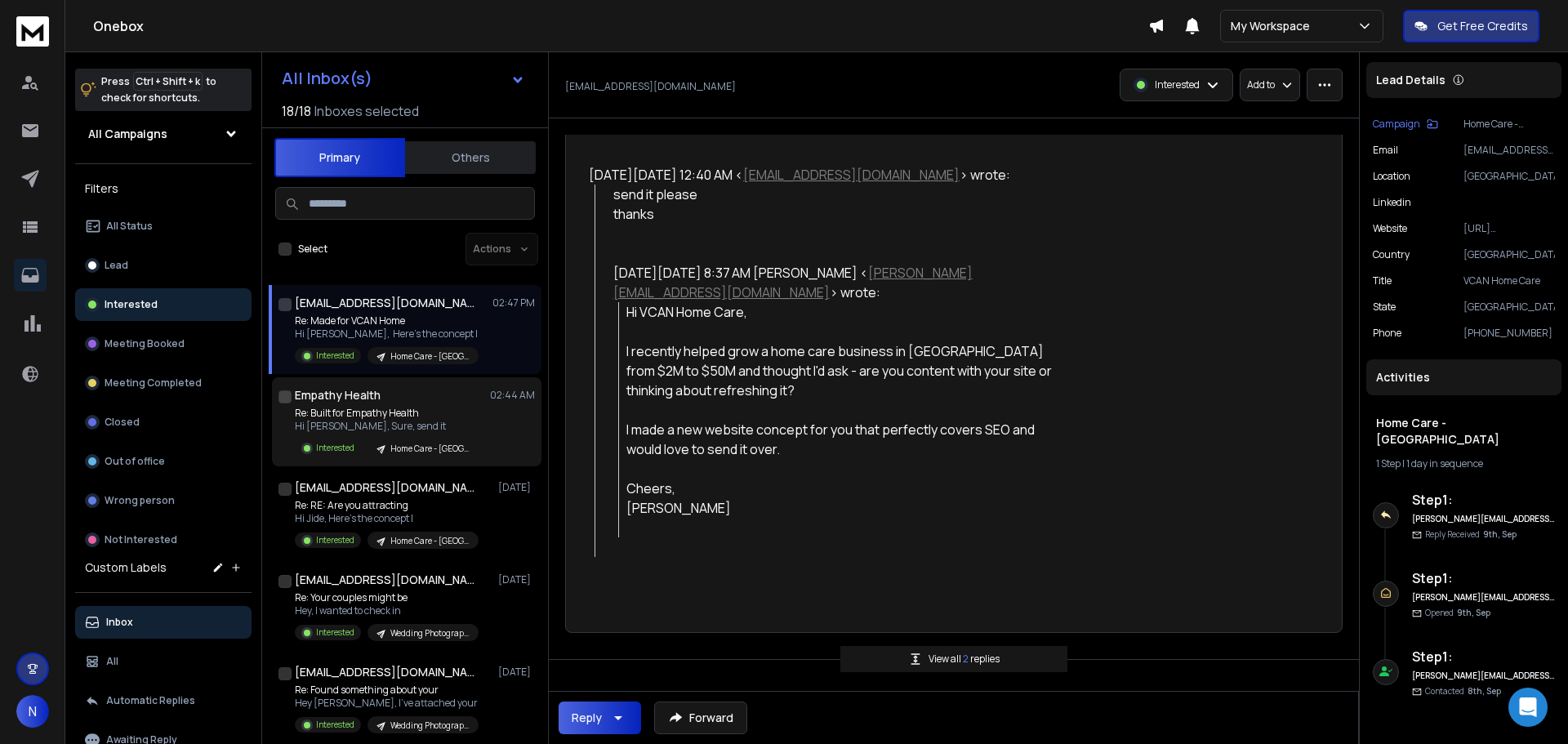
click at [362, 413] on p "Re: Built for Empathy Health" at bounding box center [386, 413] width 184 height 13
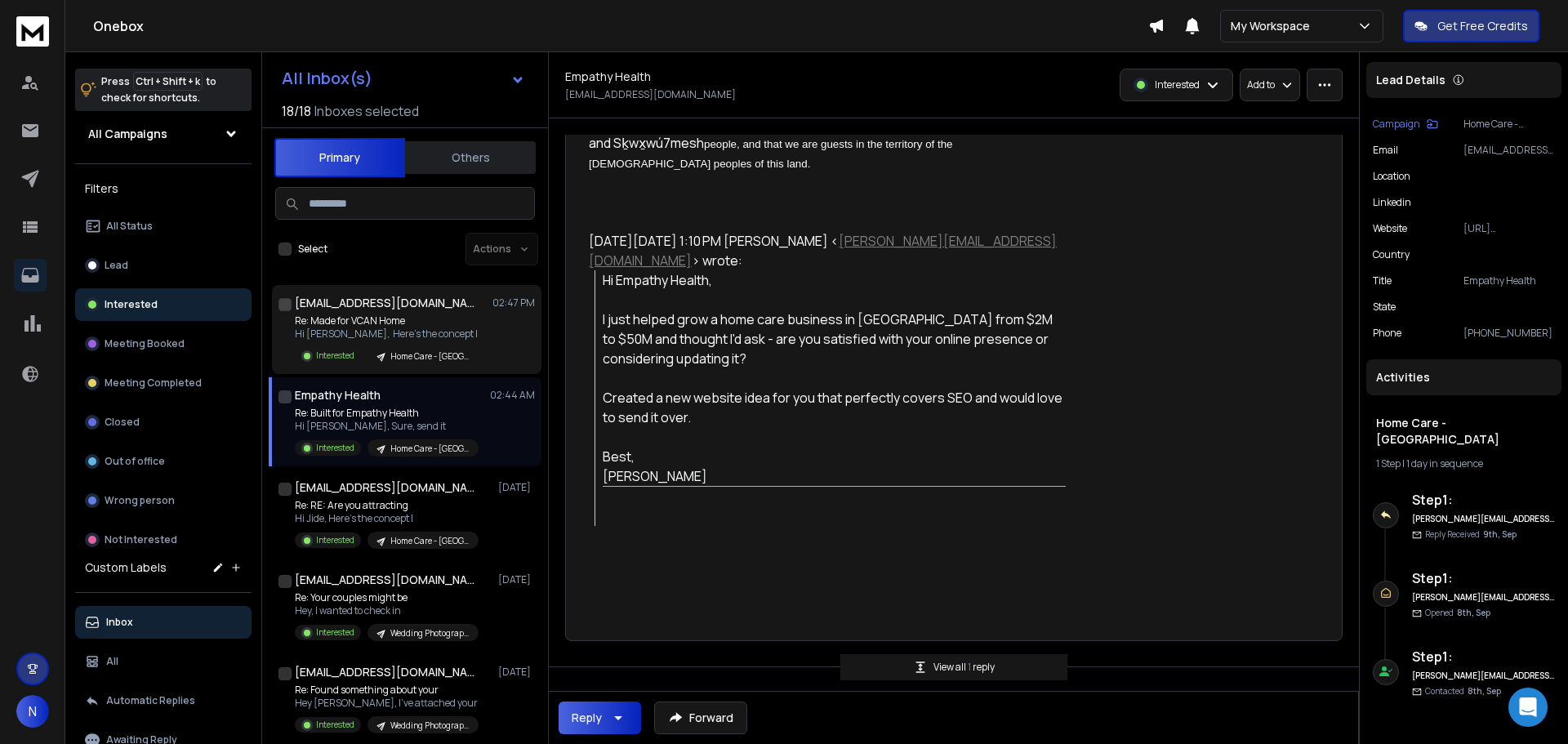
click at [404, 302] on h1 "[EMAIL_ADDRESS][DOMAIN_NAME]" at bounding box center [385, 303] width 179 height 16
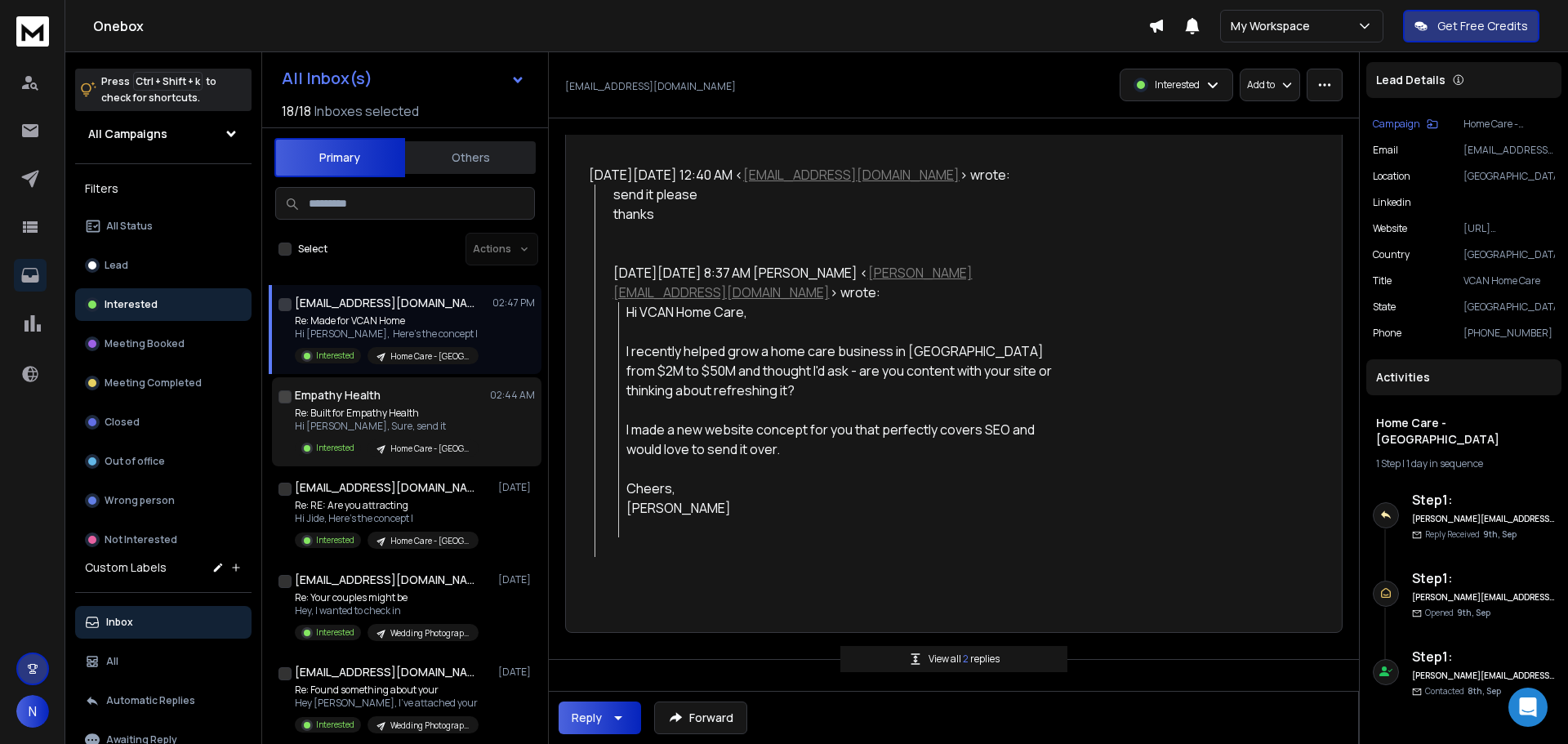
click at [393, 393] on div "Empathy Health 02:44 AM" at bounding box center [414, 395] width 240 height 16
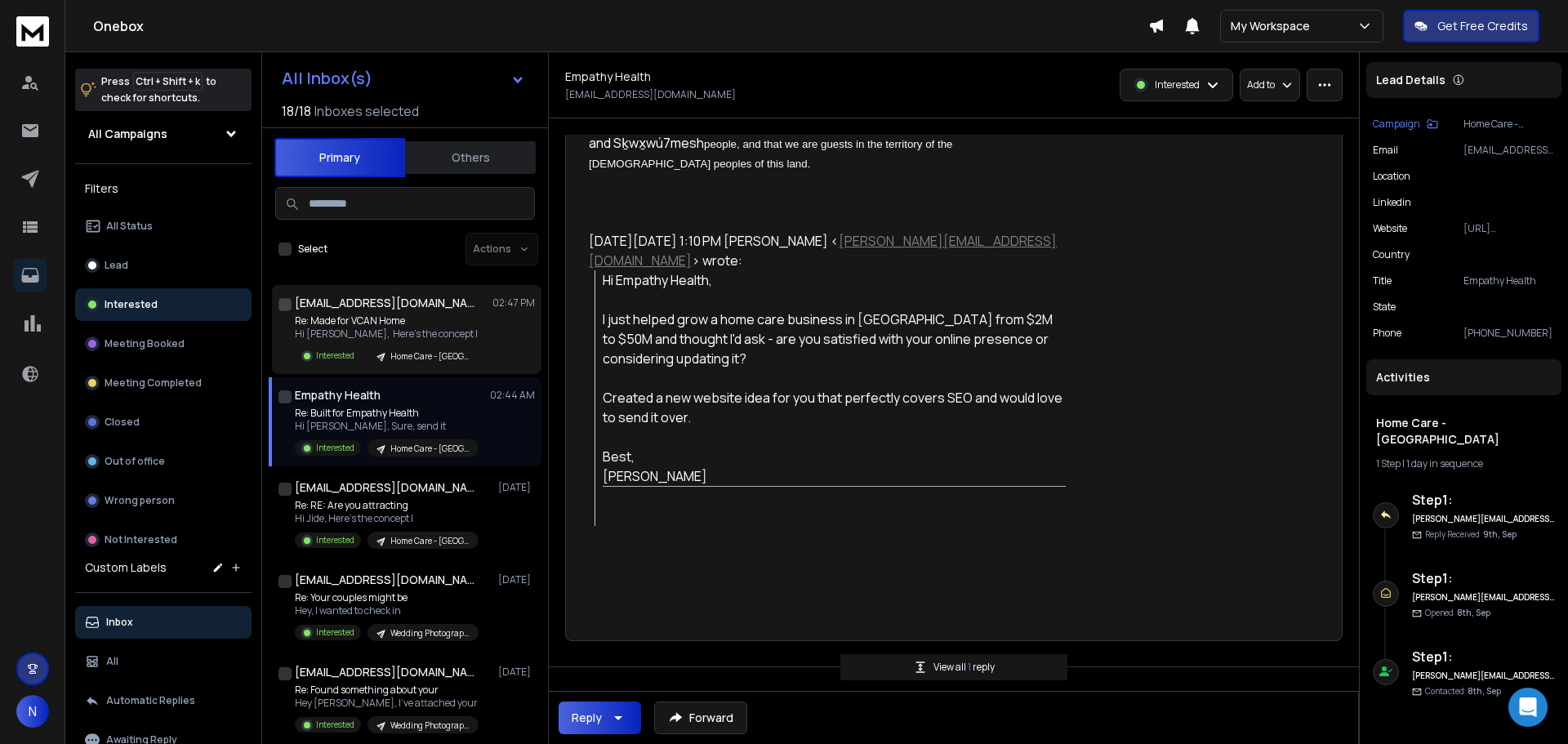
click at [415, 330] on p "Hi [PERSON_NAME], Here's the concept I" at bounding box center [386, 334] width 184 height 13
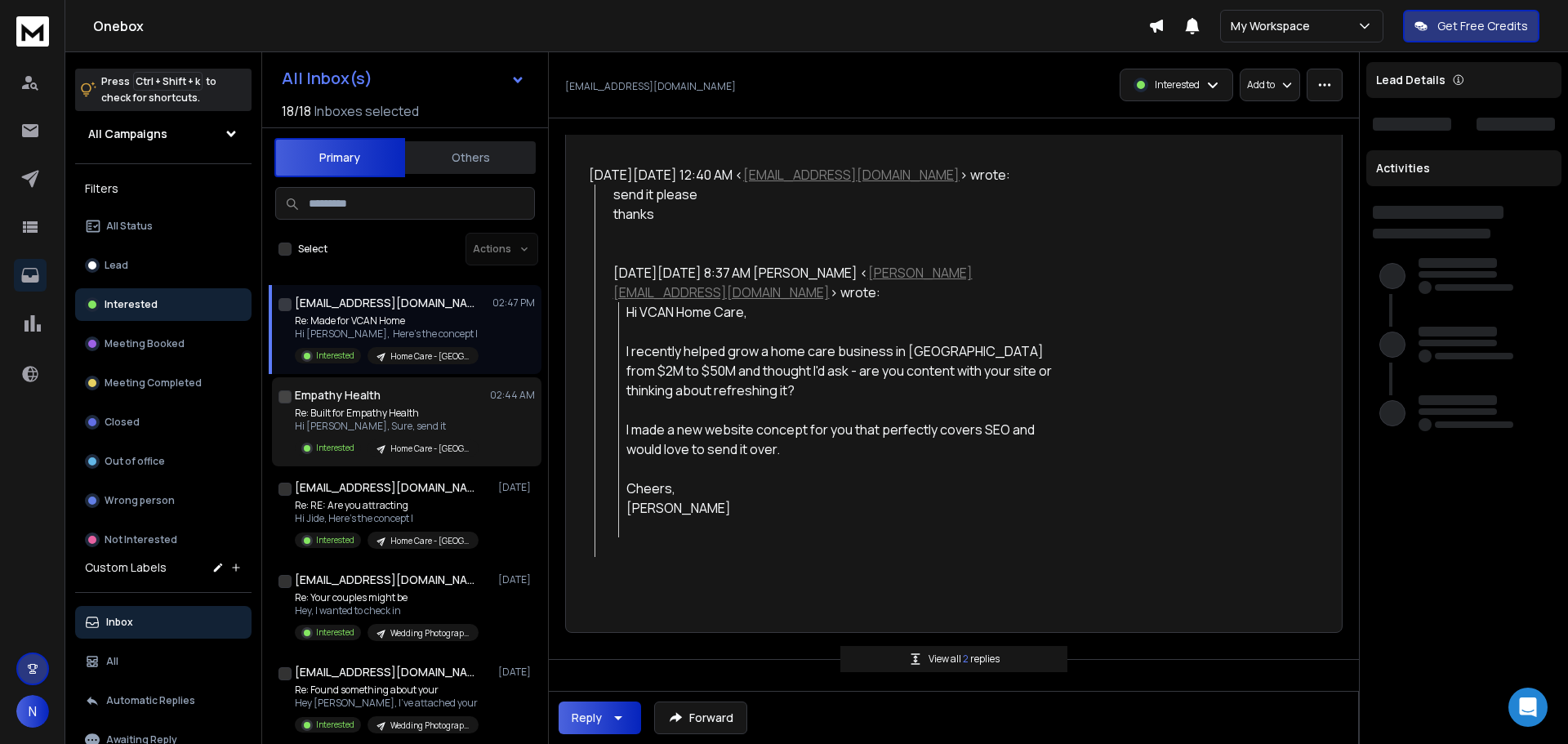
click at [391, 394] on div "Empathy Health 02:44 AM" at bounding box center [414, 395] width 240 height 16
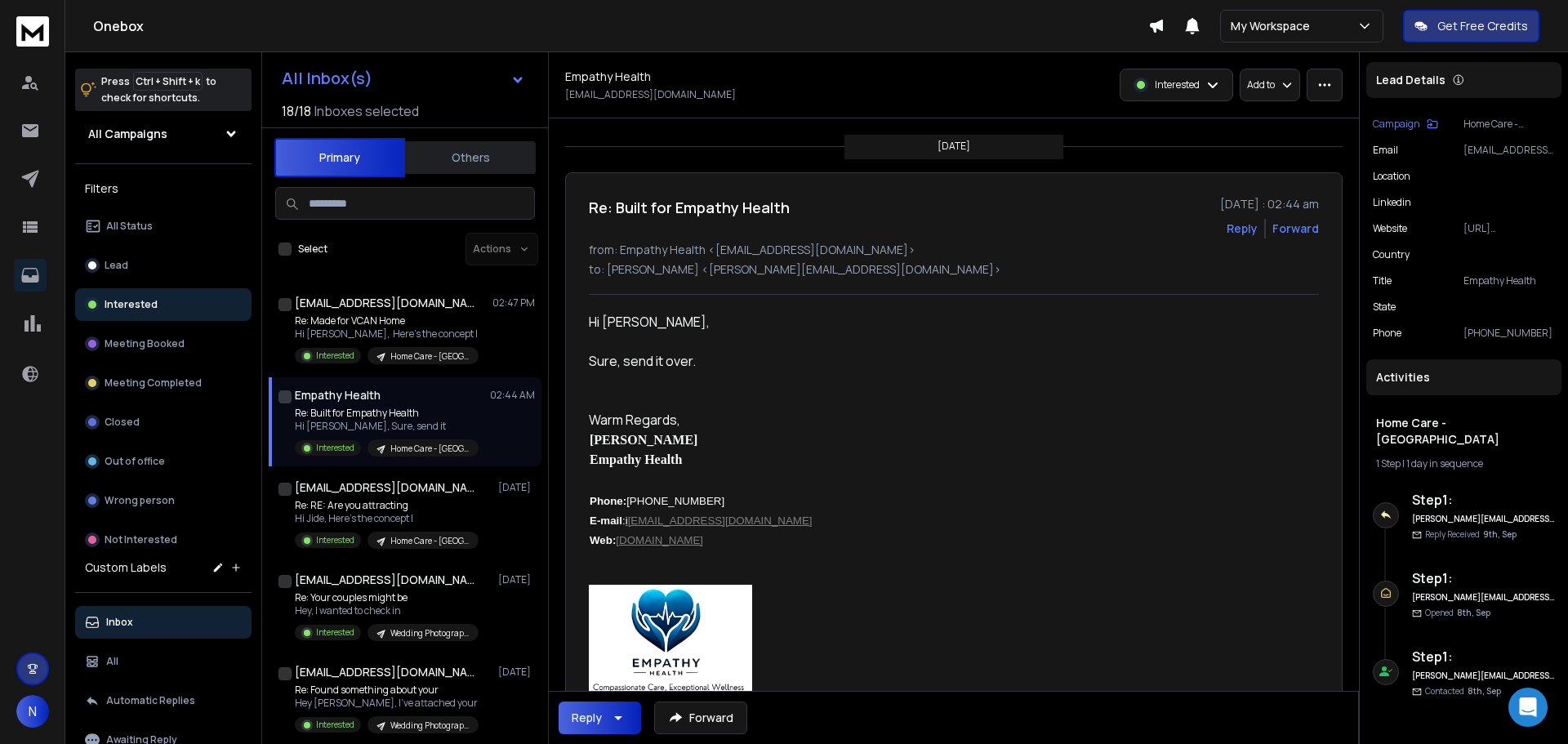
scroll to position [0, 0]
click at [725, 468] on p "[PERSON_NAME] Empathy Health" at bounding box center [701, 451] width 223 height 40
drag, startPoint x: 725, startPoint y: 468, endPoint x: 709, endPoint y: 429, distance: 42.2
click at [725, 467] on p "[PERSON_NAME] Empathy Health" at bounding box center [701, 451] width 223 height 40
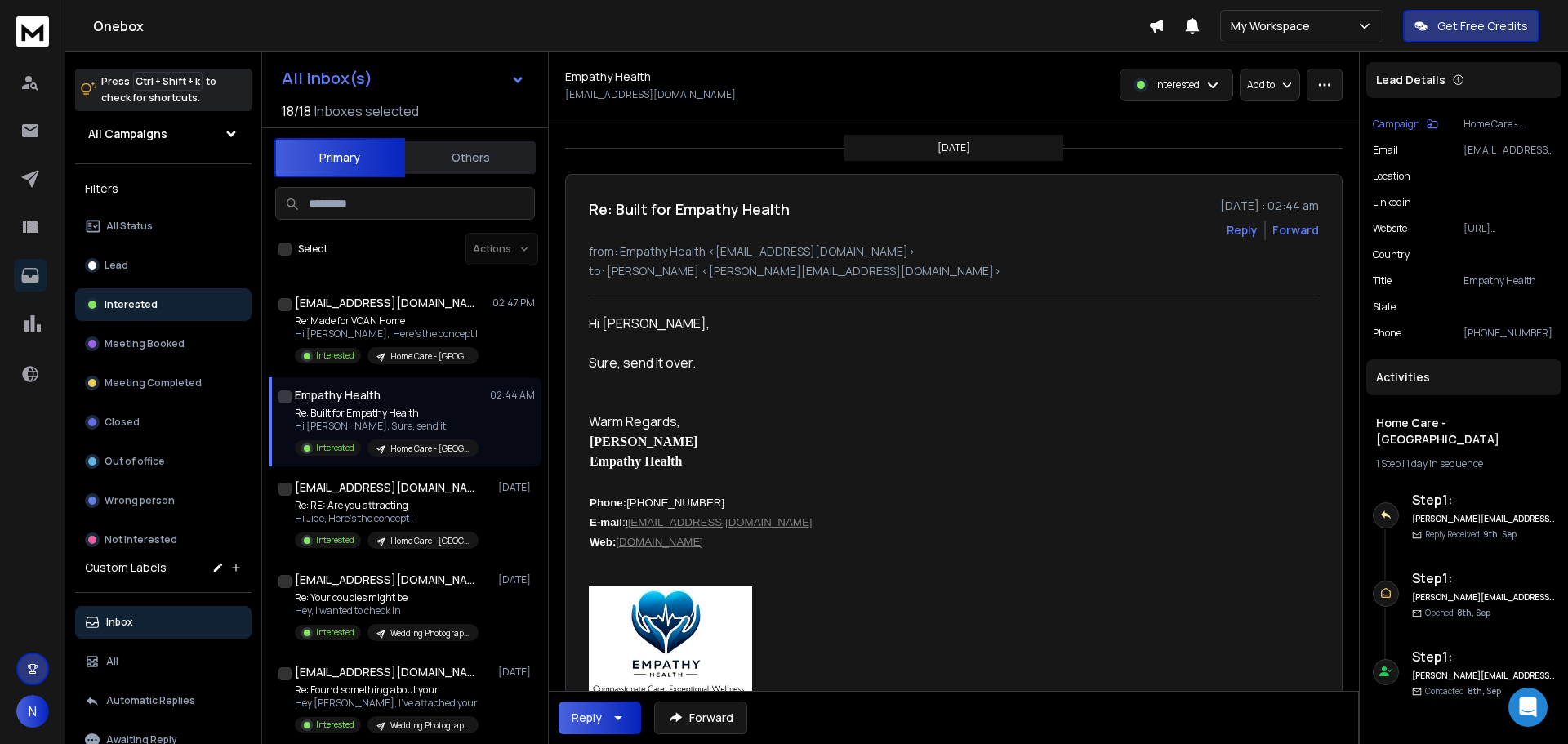
click at [709, 429] on div "Warm Regards, [PERSON_NAME] Empathy Health Phone: [PHONE_NUMBER] E-mail : i [EM…" at bounding box center [827, 571] width 477 height 320
click at [681, 546] on link "[DOMAIN_NAME]" at bounding box center [659, 542] width 88 height 13
